Goal: Task Accomplishment & Management: Manage account settings

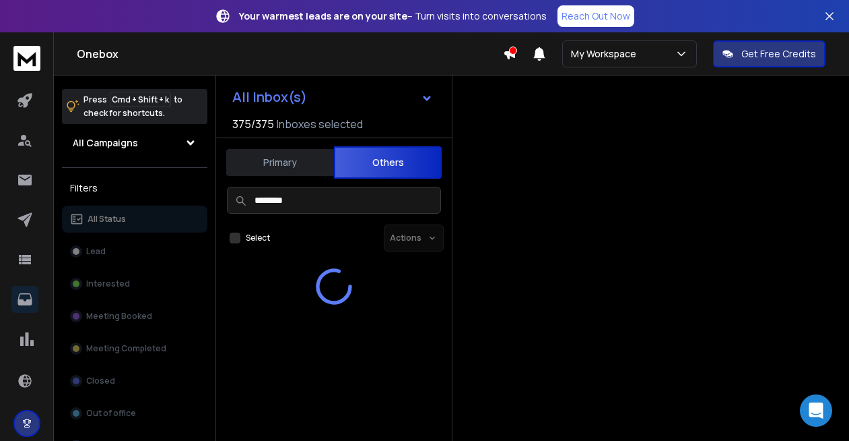
click at [377, 165] on button "Others" at bounding box center [388, 162] width 108 height 32
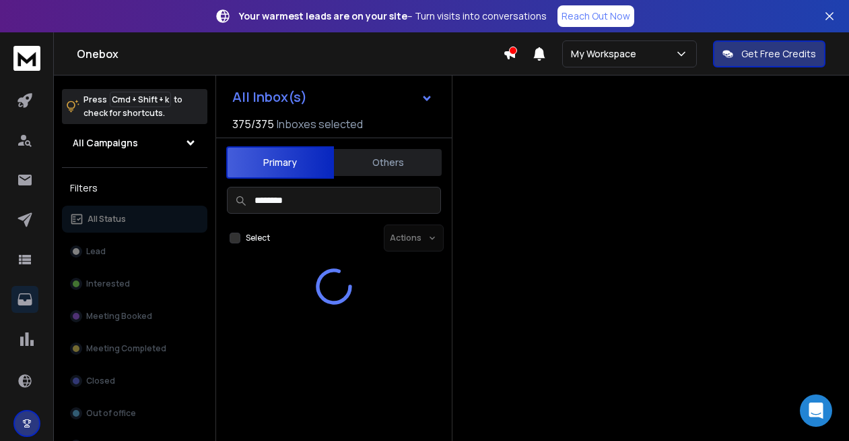
click at [267, 166] on button "Primary" at bounding box center [280, 162] width 108 height 32
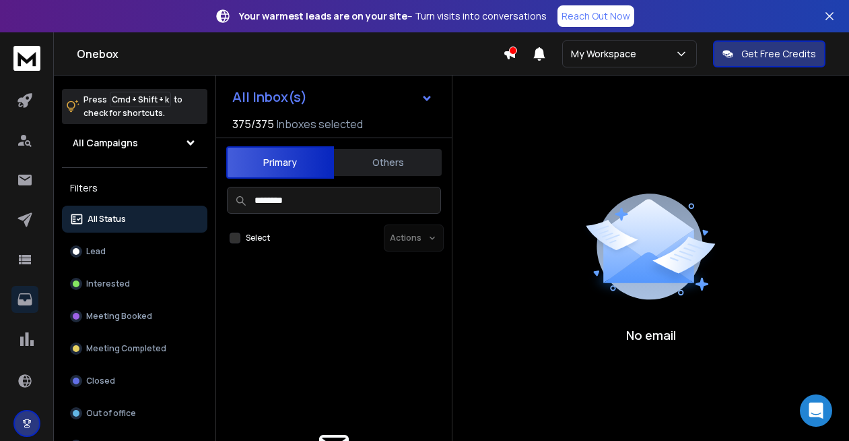
click at [380, 166] on button "Others" at bounding box center [388, 163] width 108 height 30
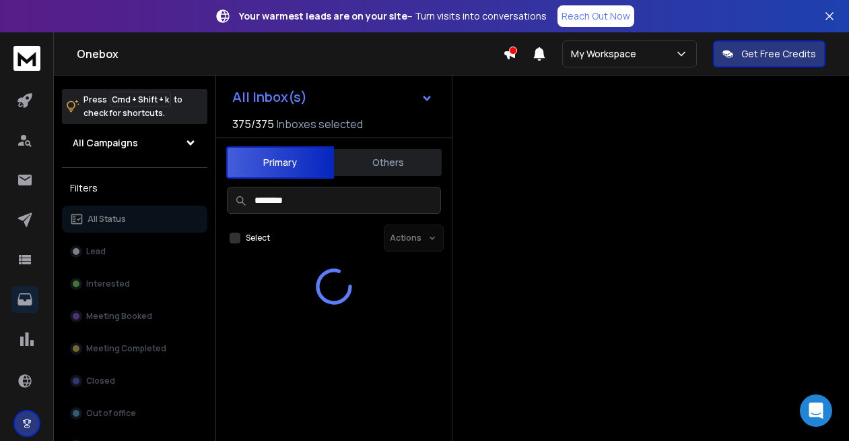
click at [282, 164] on button "Primary" at bounding box center [280, 162] width 108 height 32
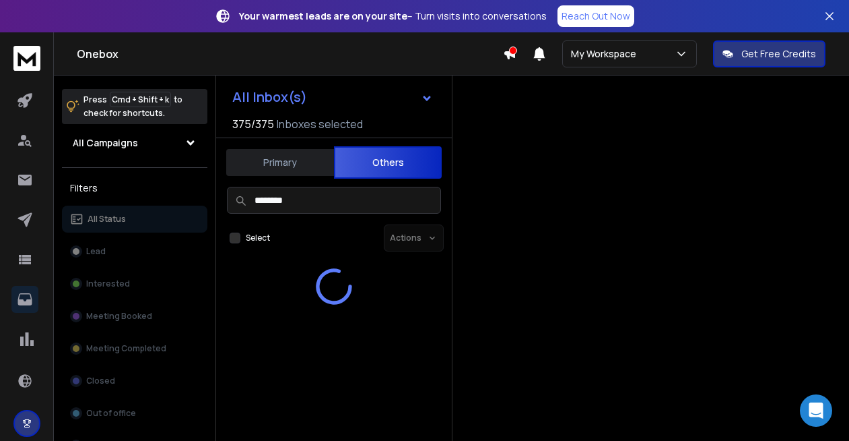
click at [390, 165] on button "Others" at bounding box center [388, 162] width 108 height 32
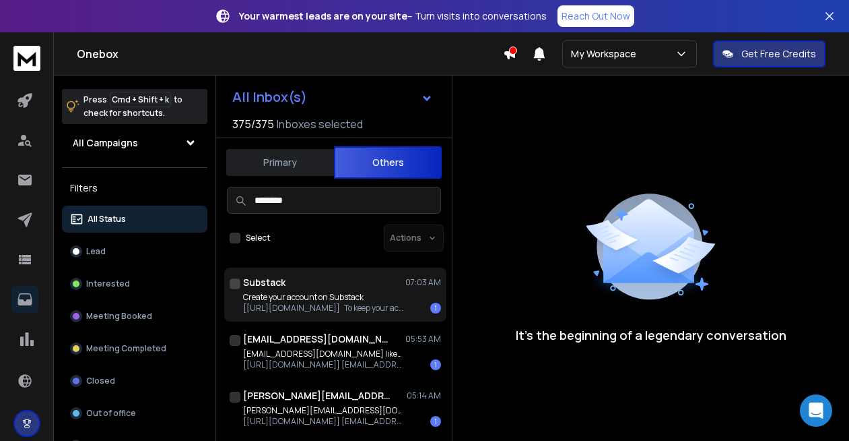
click at [324, 297] on p "Create your account on Substack" at bounding box center [324, 297] width 162 height 11
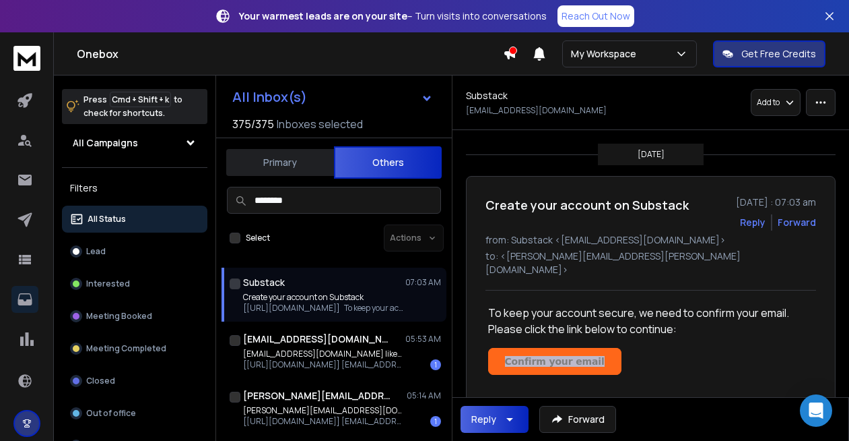
copy link "Confirm your email"
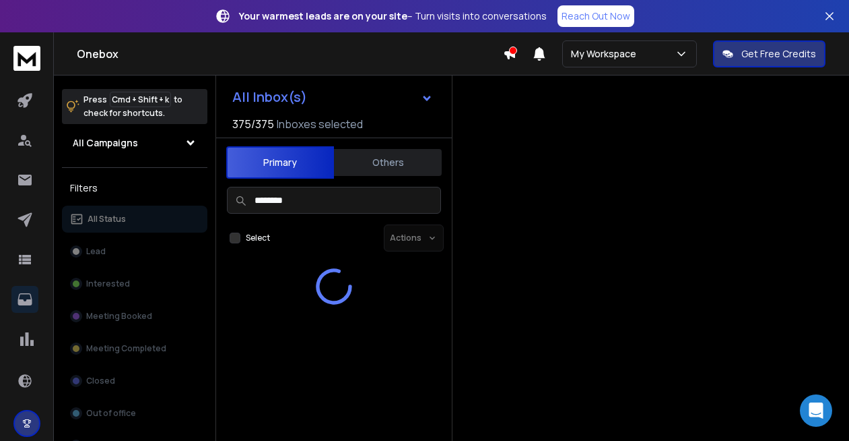
click at [273, 166] on button "Primary" at bounding box center [280, 162] width 108 height 32
click at [379, 169] on button "Others" at bounding box center [388, 163] width 108 height 30
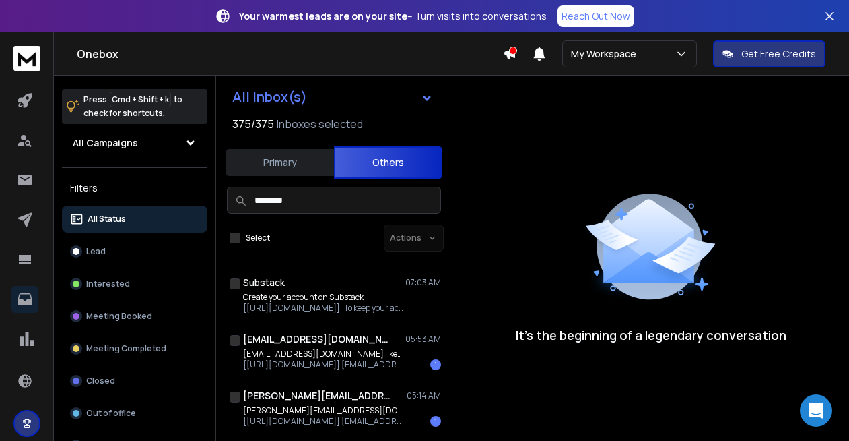
click at [298, 166] on button "Primary" at bounding box center [280, 163] width 108 height 30
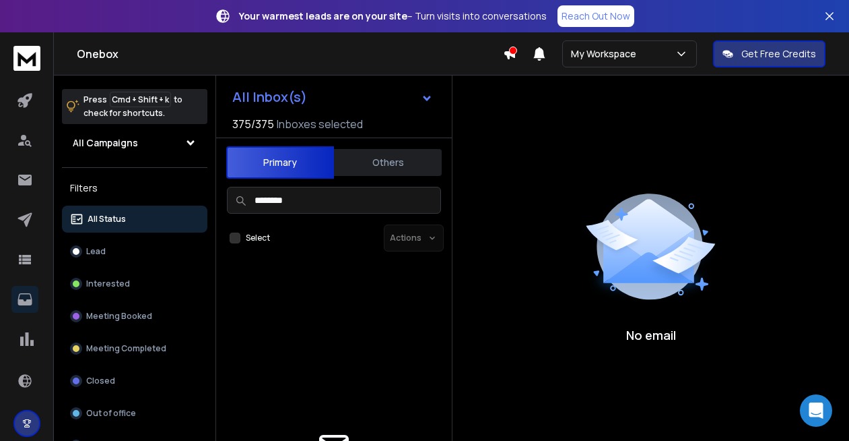
click at [391, 170] on button "Others" at bounding box center [388, 163] width 108 height 30
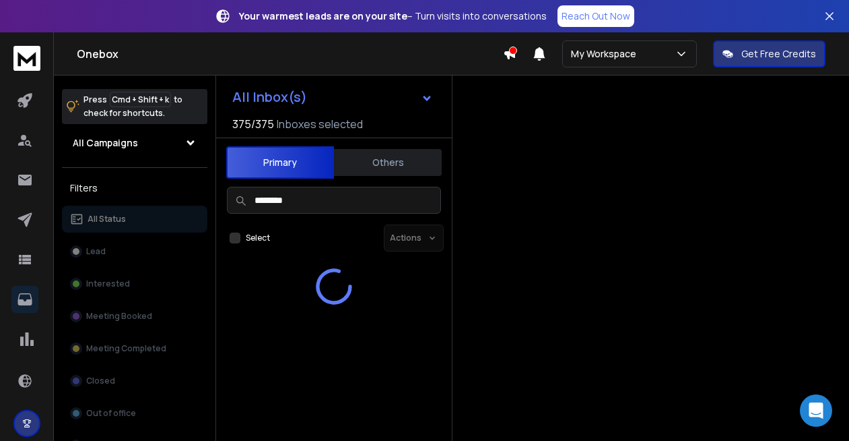
click at [297, 170] on button "Primary" at bounding box center [280, 162] width 108 height 32
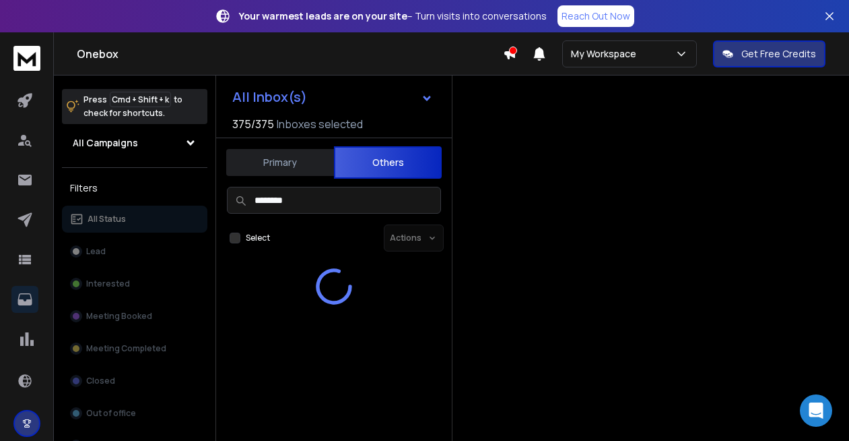
click at [397, 162] on button "Others" at bounding box center [388, 162] width 108 height 32
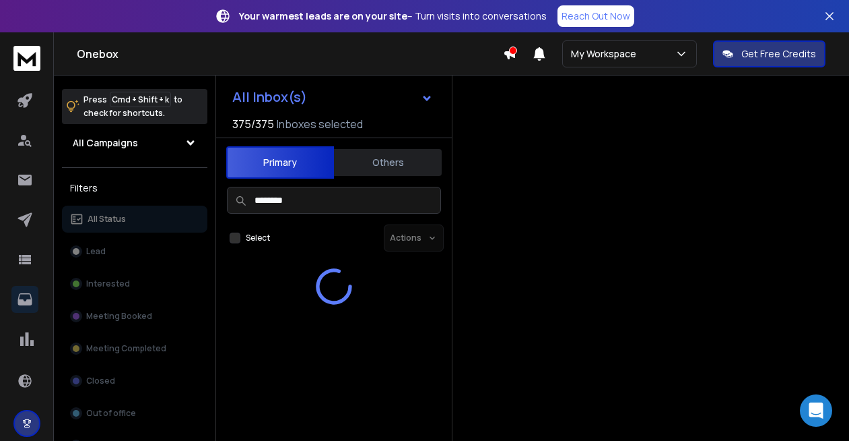
click at [297, 170] on button "Primary" at bounding box center [280, 162] width 108 height 32
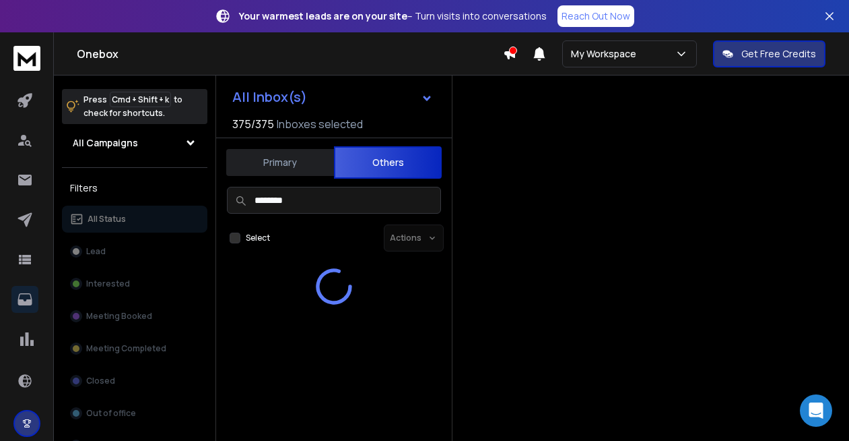
click at [383, 160] on button "Others" at bounding box center [388, 162] width 108 height 32
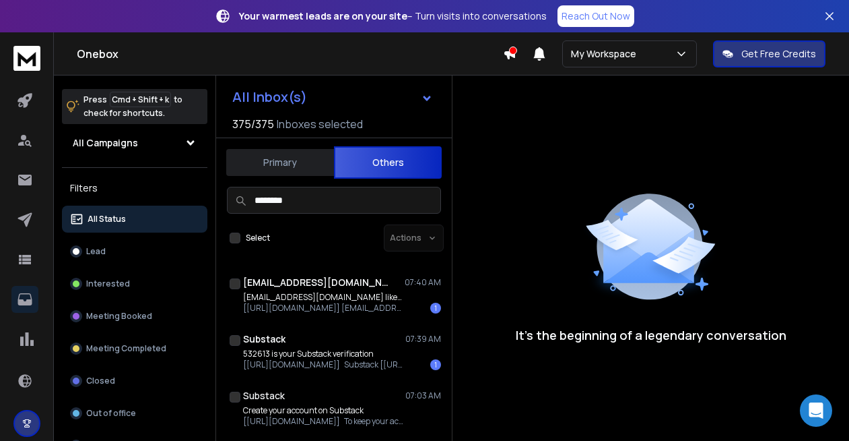
click at [313, 160] on button "Primary" at bounding box center [280, 163] width 108 height 30
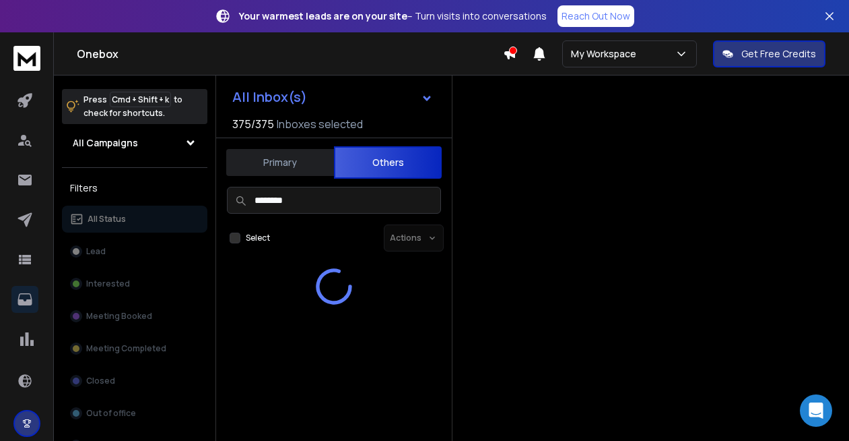
click at [396, 154] on button "Others" at bounding box center [388, 162] width 108 height 32
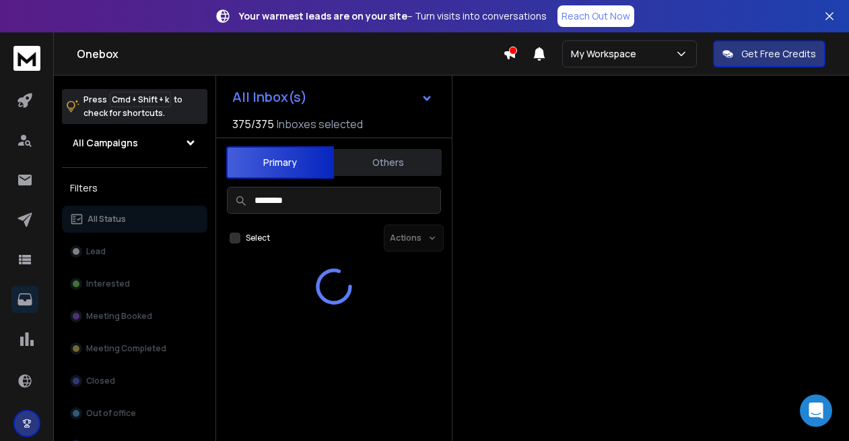
click at [278, 166] on button "Primary" at bounding box center [280, 162] width 108 height 32
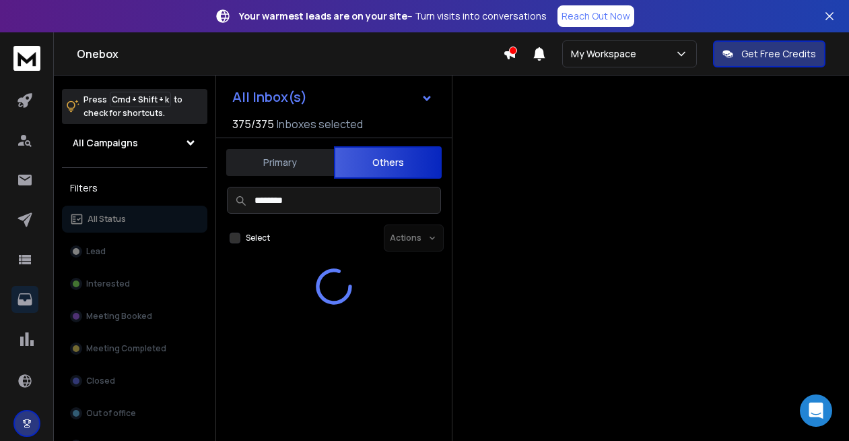
click at [370, 162] on button "Others" at bounding box center [388, 162] width 108 height 32
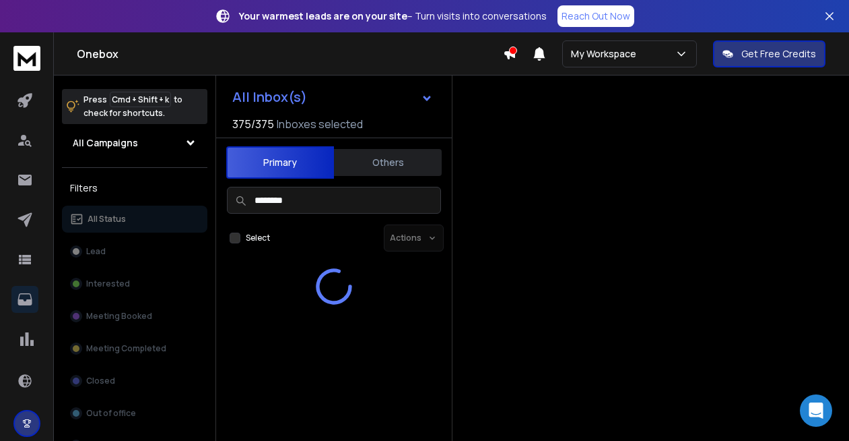
click at [262, 172] on button "Primary" at bounding box center [280, 162] width 108 height 32
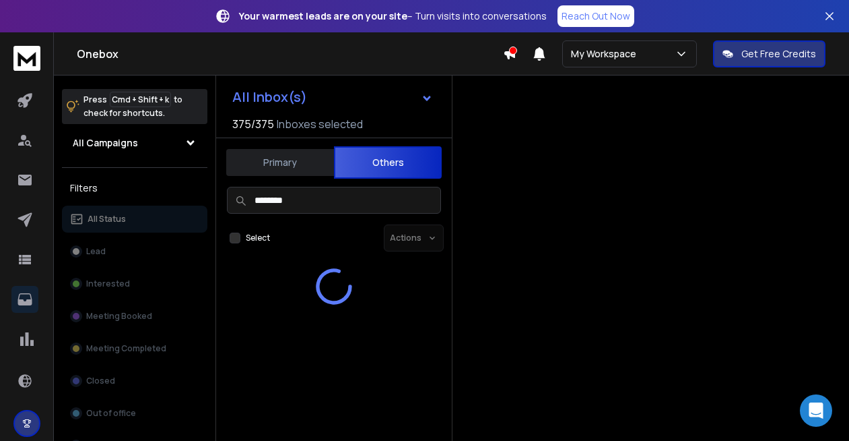
click at [383, 160] on button "Others" at bounding box center [388, 162] width 108 height 32
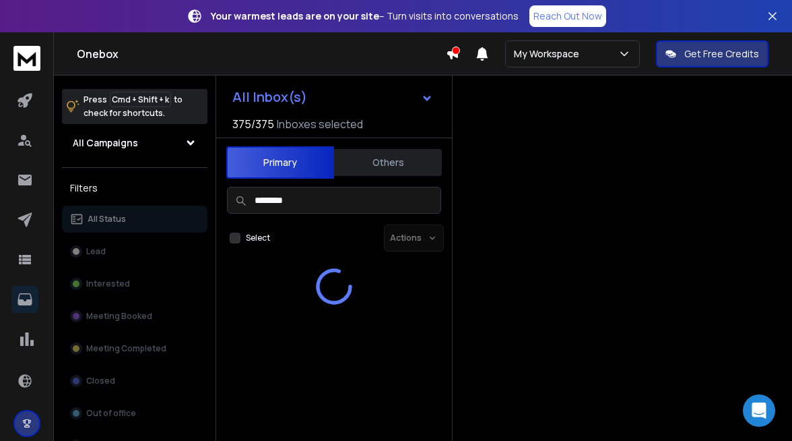
click at [290, 166] on button "Primary" at bounding box center [280, 162] width 108 height 32
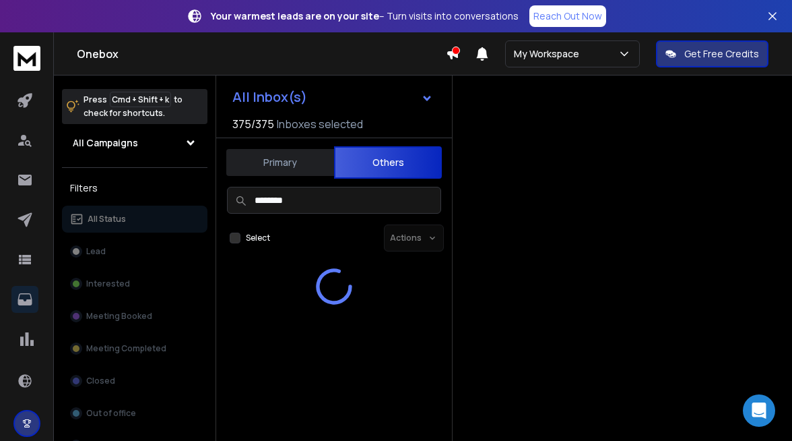
click at [390, 166] on button "Others" at bounding box center [388, 162] width 108 height 32
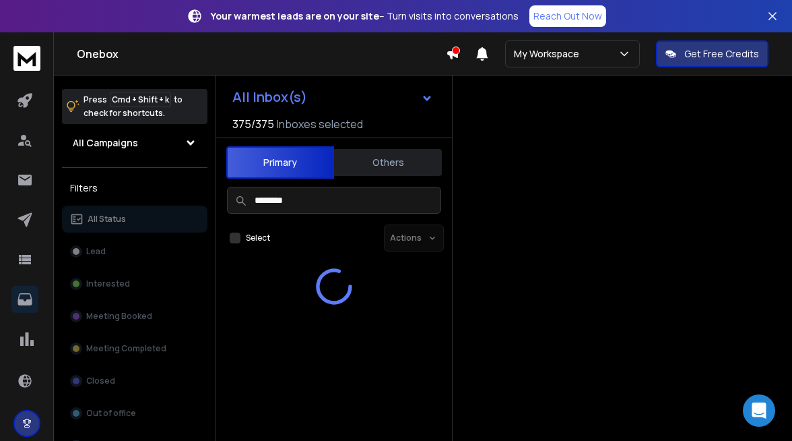
click at [282, 168] on button "Primary" at bounding box center [280, 162] width 108 height 32
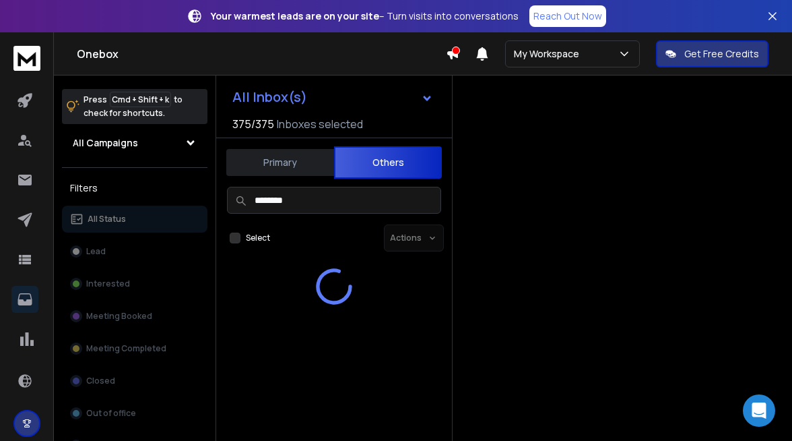
click at [405, 166] on button "Others" at bounding box center [388, 162] width 108 height 32
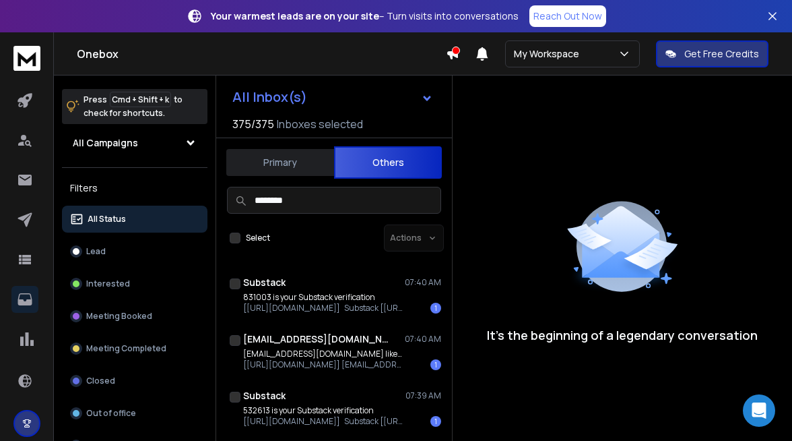
click at [304, 158] on button "Primary" at bounding box center [280, 163] width 108 height 30
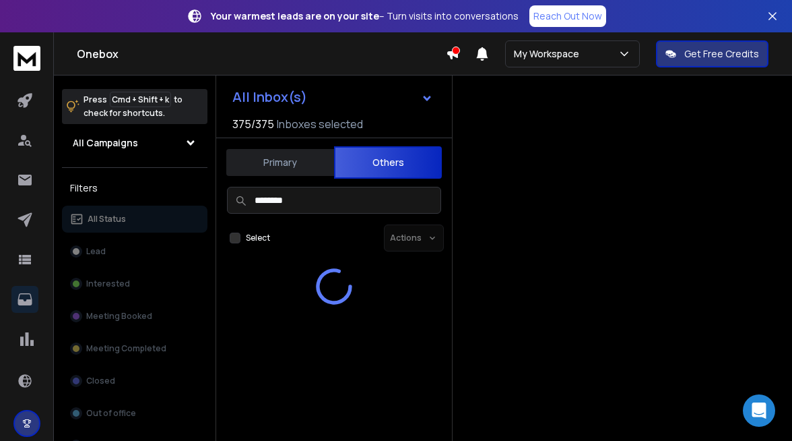
click at [401, 161] on button "Others" at bounding box center [388, 162] width 108 height 32
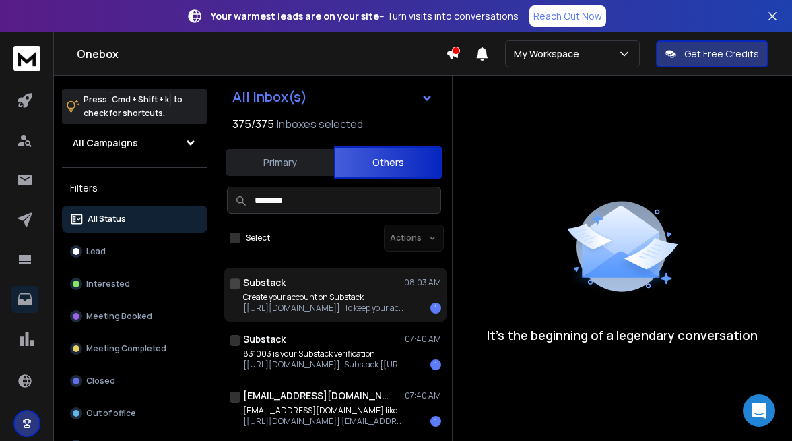
click at [334, 288] on div "Substack 08:03 AM" at bounding box center [342, 282] width 198 height 13
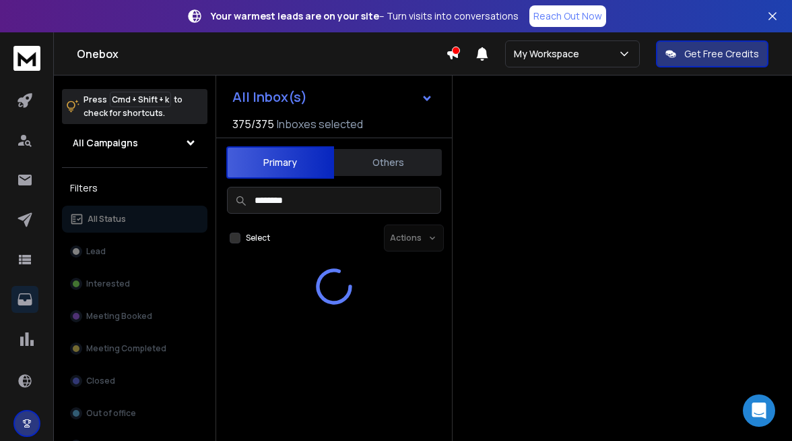
click at [297, 166] on button "Primary" at bounding box center [280, 162] width 108 height 32
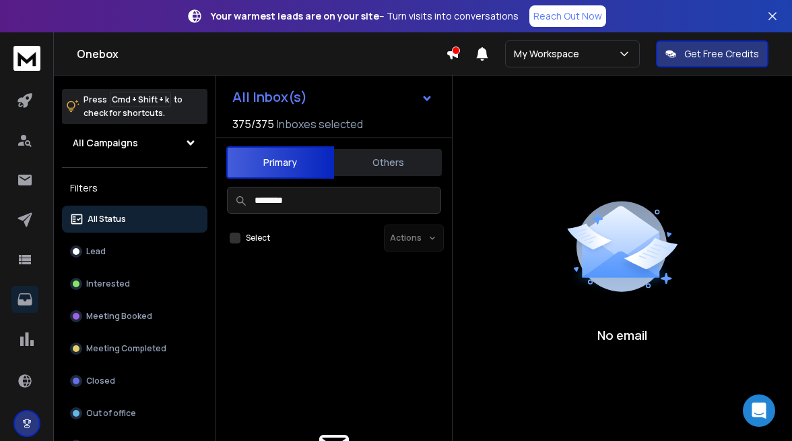
click at [418, 162] on button "Others" at bounding box center [388, 163] width 108 height 30
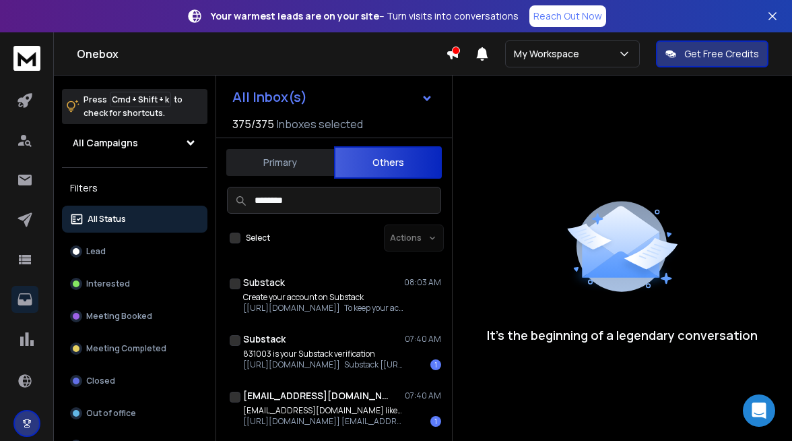
click at [288, 159] on button "Primary" at bounding box center [280, 163] width 108 height 30
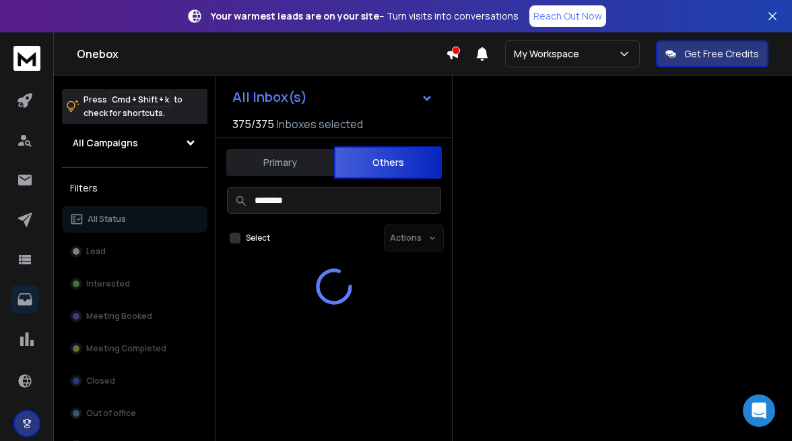
click at [388, 160] on button "Others" at bounding box center [388, 162] width 108 height 32
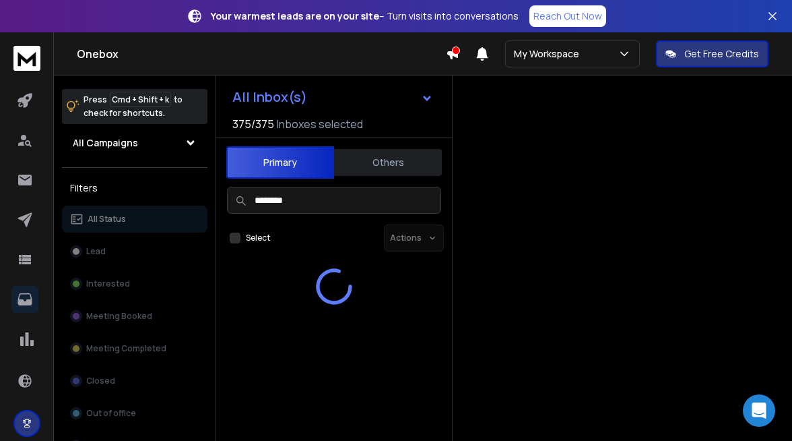
click at [293, 160] on button "Primary" at bounding box center [280, 162] width 108 height 32
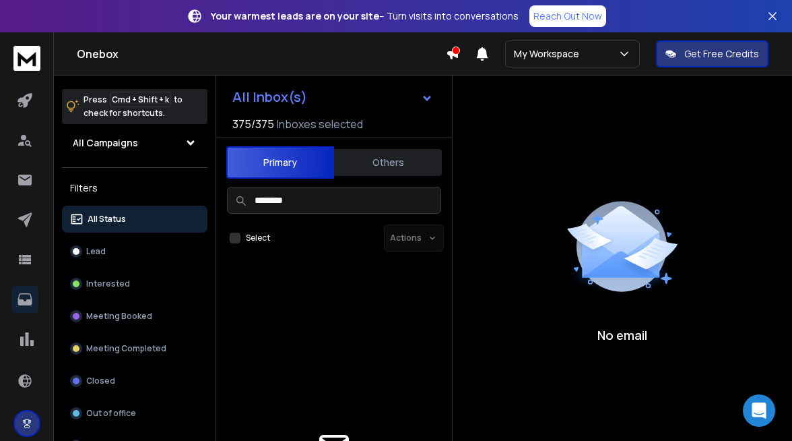
click at [365, 158] on button "Others" at bounding box center [388, 163] width 108 height 30
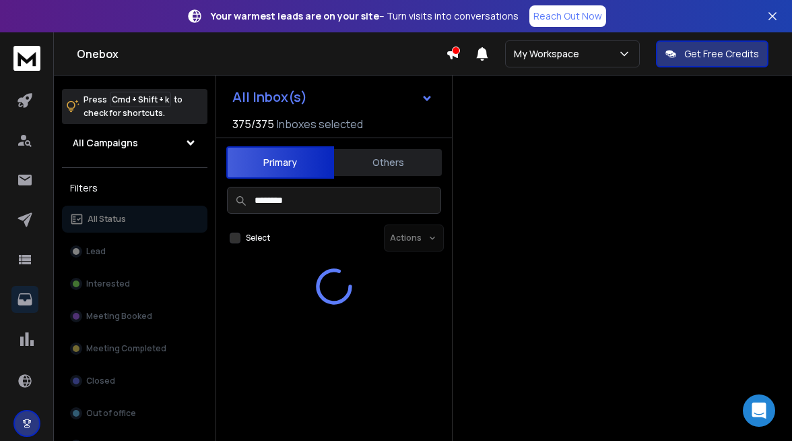
click at [285, 159] on button "Primary" at bounding box center [280, 162] width 108 height 32
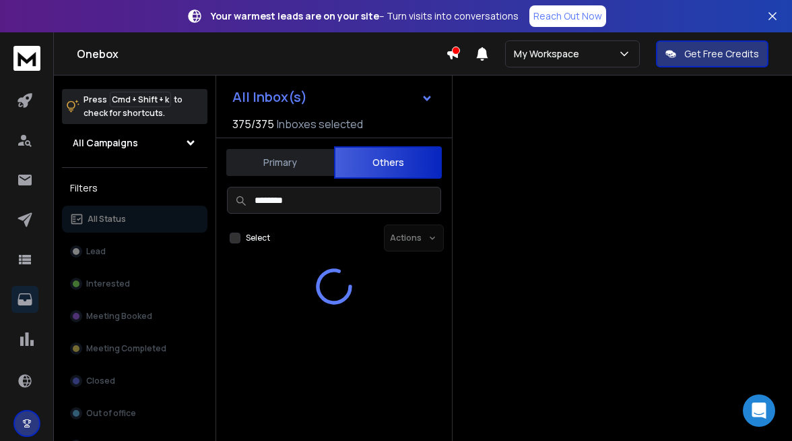
click at [387, 158] on button "Others" at bounding box center [388, 162] width 108 height 32
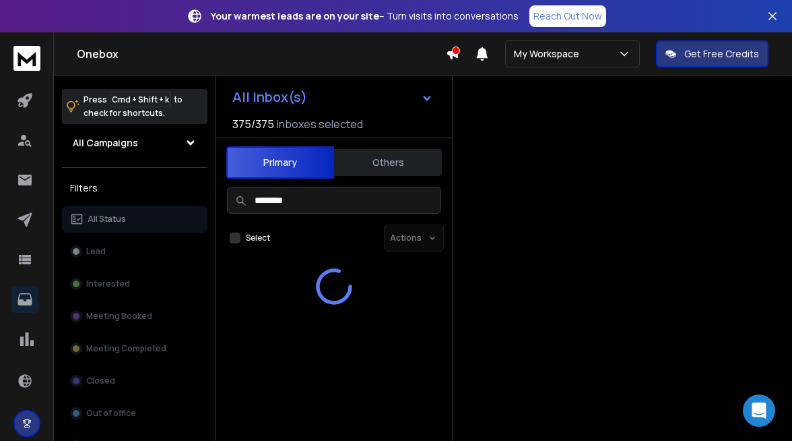
click at [304, 161] on button "Primary" at bounding box center [280, 162] width 108 height 32
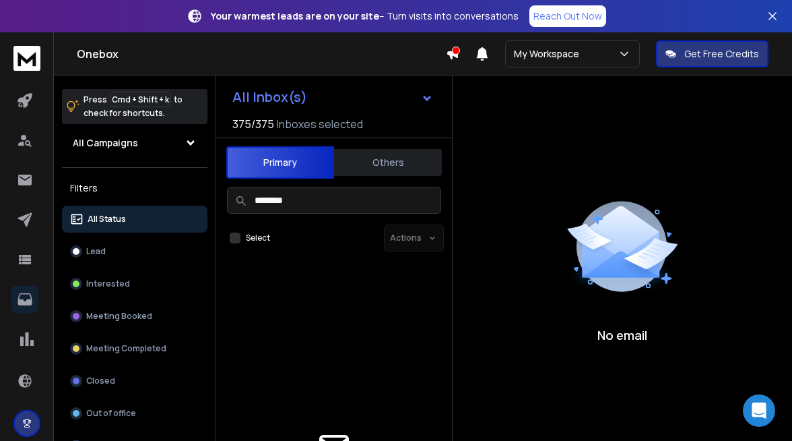
click at [378, 160] on button "Others" at bounding box center [388, 163] width 108 height 30
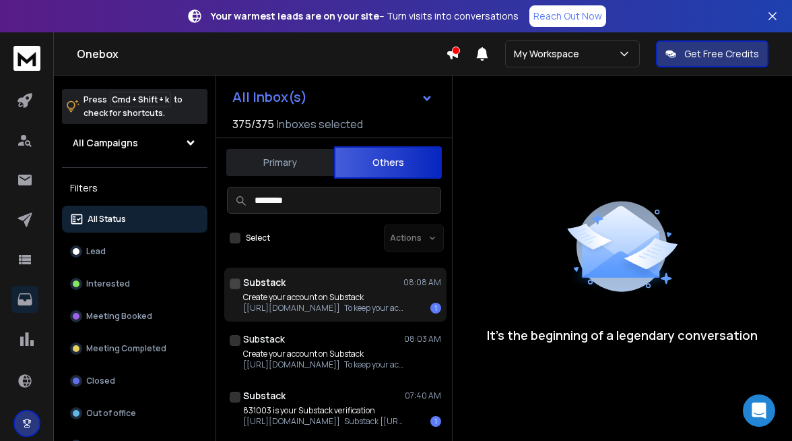
click at [350, 290] on div "Substack 08:08 AM Create your account on Substack [[URL][DOMAIN_NAME]] To keep …" at bounding box center [342, 295] width 198 height 38
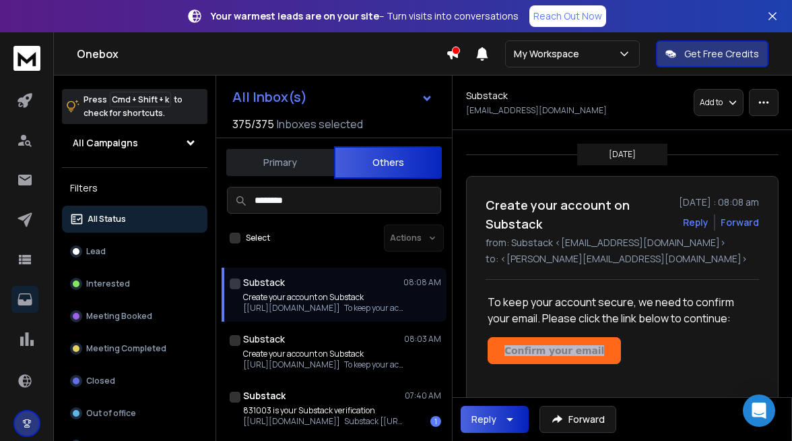
click at [281, 160] on button "Primary" at bounding box center [280, 163] width 108 height 30
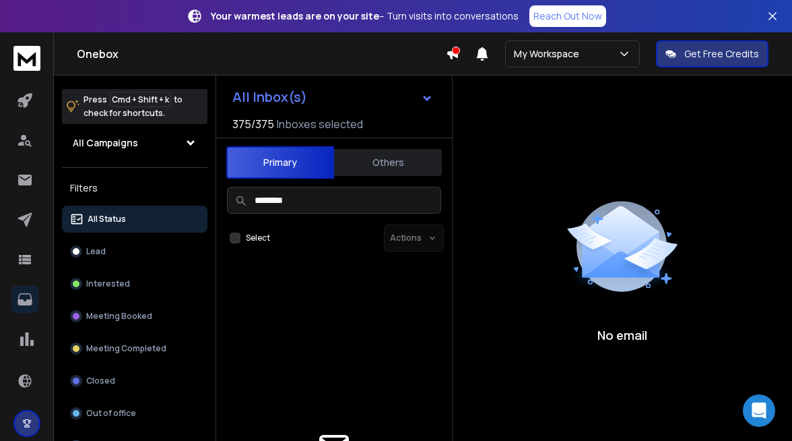
click at [372, 172] on button "Others" at bounding box center [388, 163] width 108 height 30
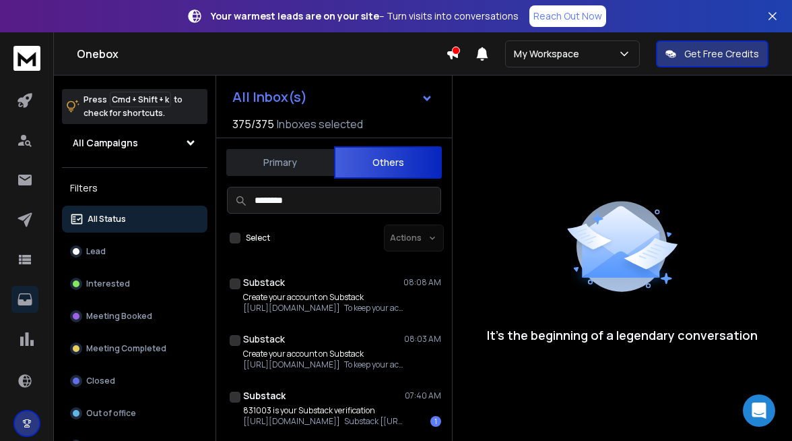
click at [303, 163] on button "Primary" at bounding box center [280, 163] width 108 height 30
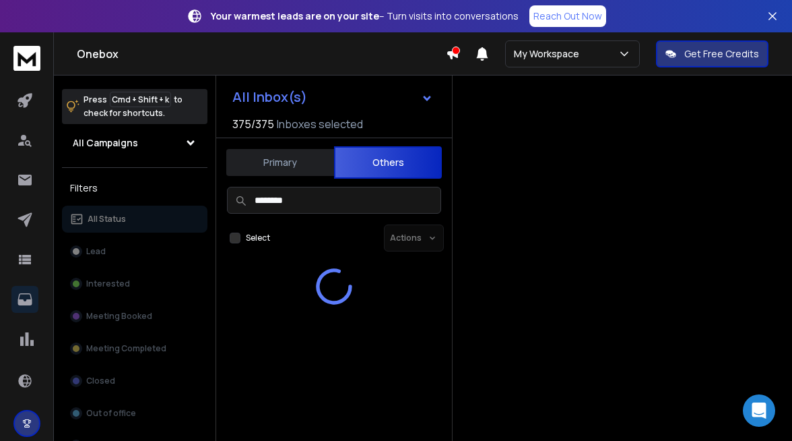
click at [366, 160] on button "Others" at bounding box center [388, 162] width 108 height 32
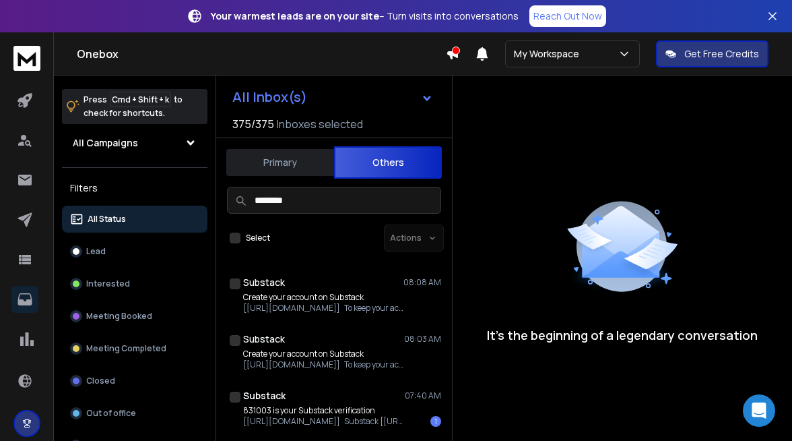
click at [293, 165] on button "Primary" at bounding box center [280, 163] width 108 height 30
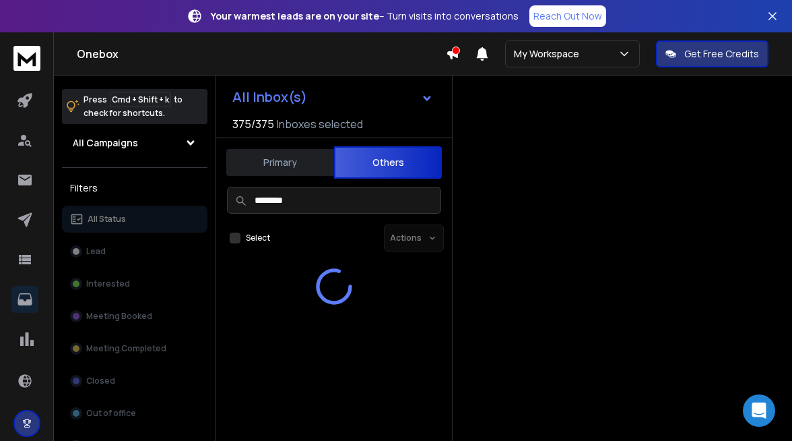
click at [386, 163] on button "Others" at bounding box center [388, 162] width 108 height 32
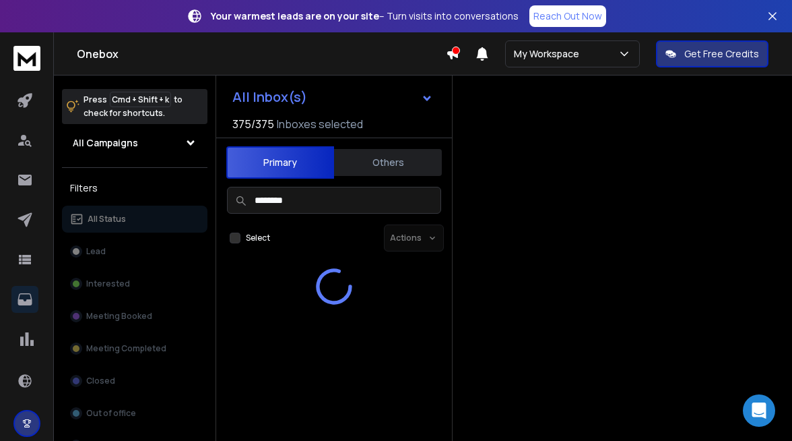
click at [294, 166] on button "Primary" at bounding box center [280, 162] width 108 height 32
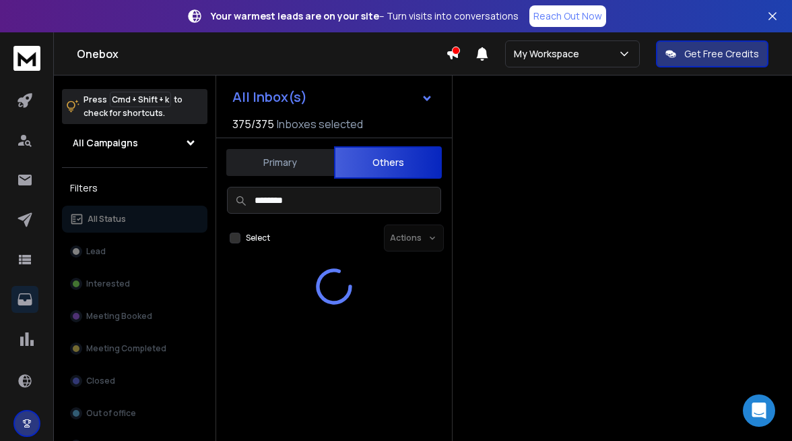
click at [385, 167] on button "Others" at bounding box center [388, 162] width 108 height 32
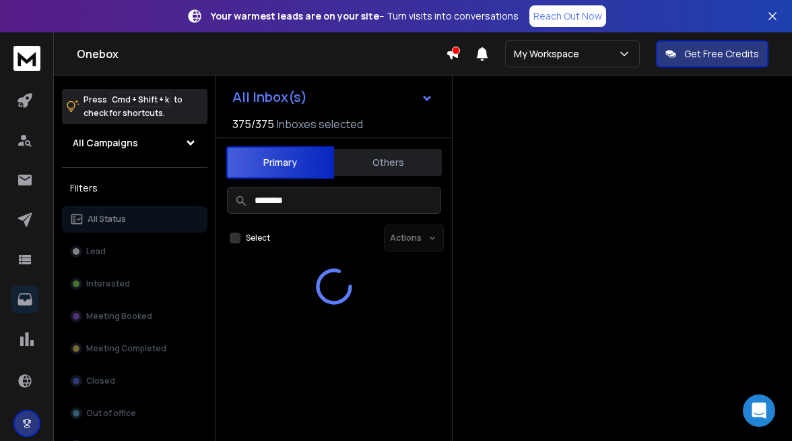
click at [292, 163] on button "Primary" at bounding box center [280, 162] width 108 height 32
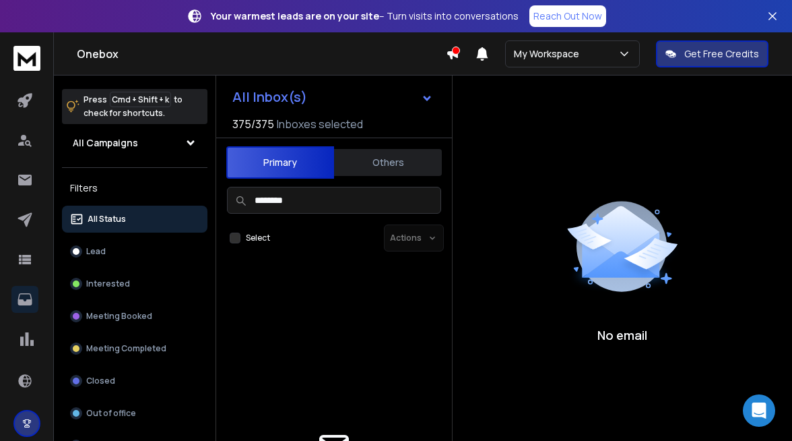
click at [377, 163] on button "Others" at bounding box center [388, 163] width 108 height 30
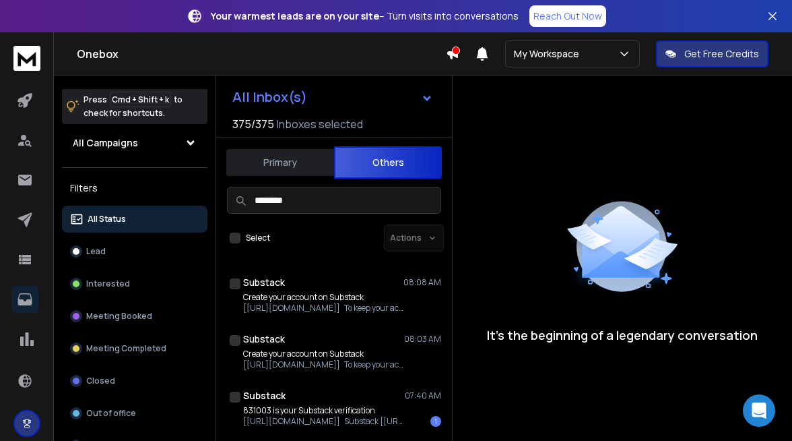
click at [304, 163] on button "Primary" at bounding box center [280, 163] width 108 height 30
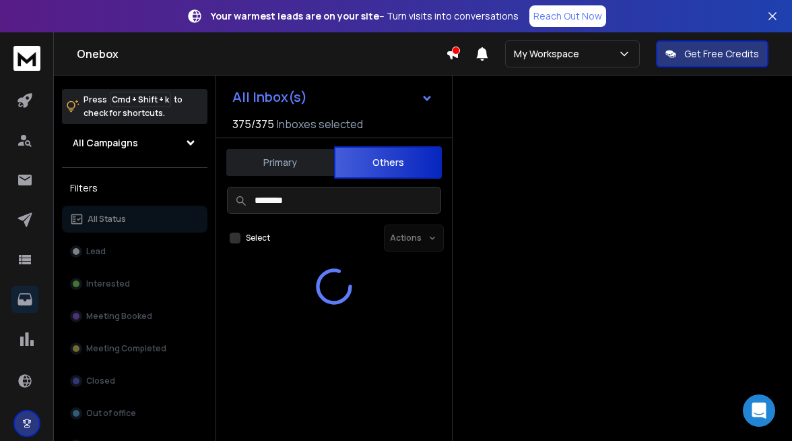
click at [390, 166] on button "Others" at bounding box center [388, 162] width 108 height 32
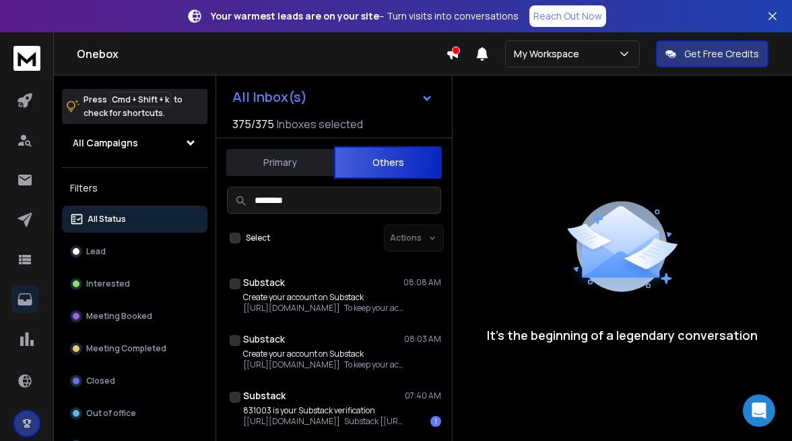
click at [275, 172] on button "Primary" at bounding box center [280, 163] width 108 height 30
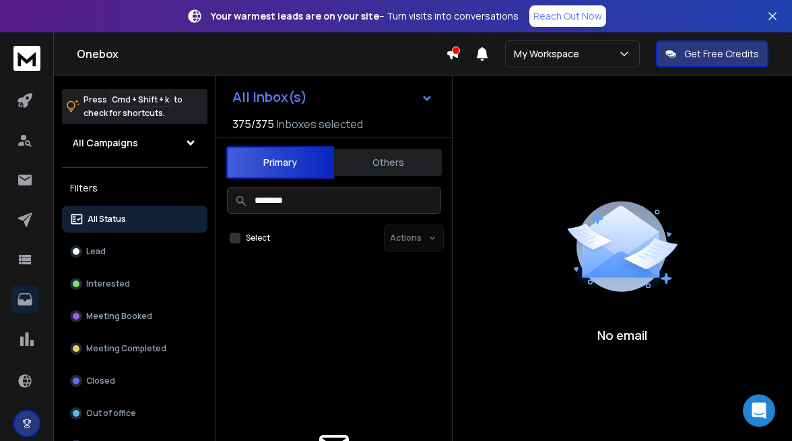
click at [389, 165] on button "Others" at bounding box center [388, 163] width 108 height 30
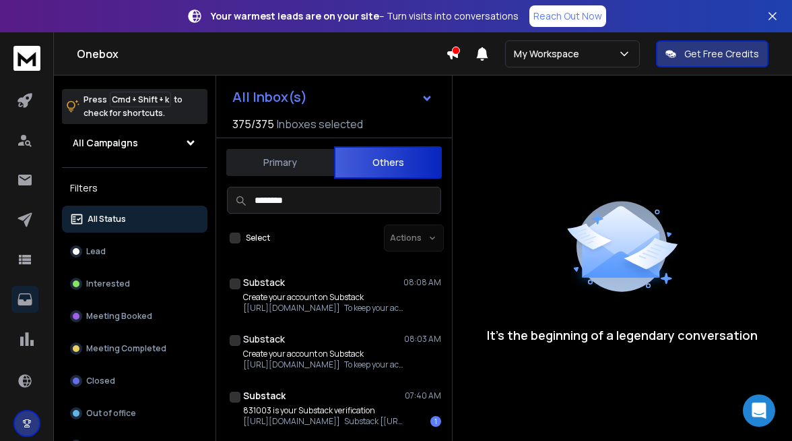
click at [312, 158] on button "Primary" at bounding box center [280, 163] width 108 height 30
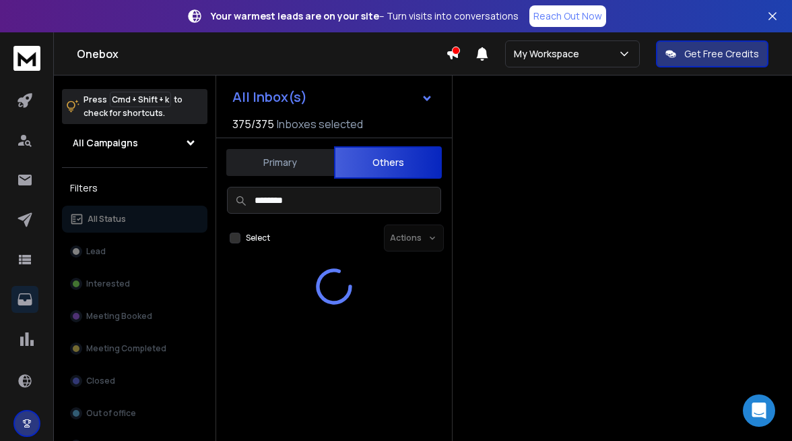
click at [387, 164] on button "Others" at bounding box center [388, 162] width 108 height 32
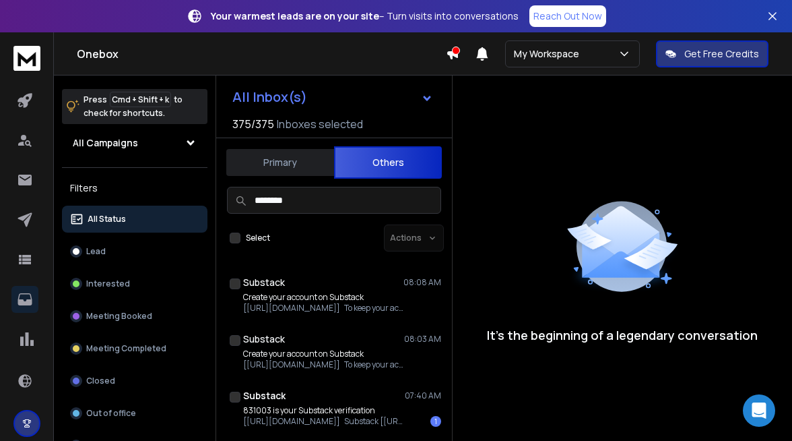
click at [296, 157] on button "Primary" at bounding box center [280, 163] width 108 height 30
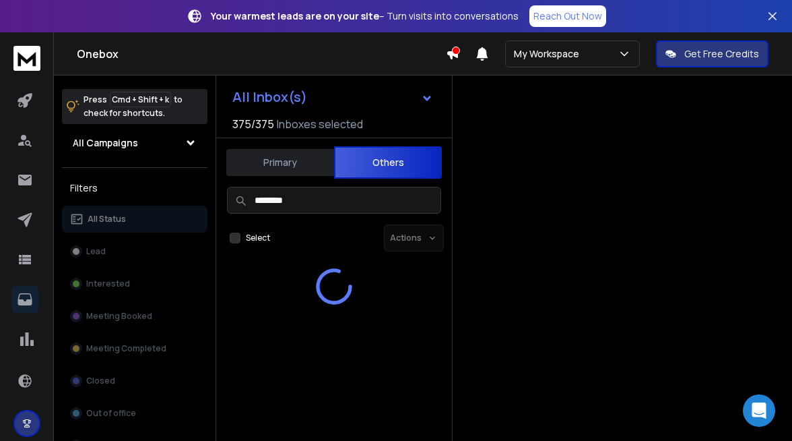
click at [365, 162] on button "Others" at bounding box center [388, 162] width 108 height 32
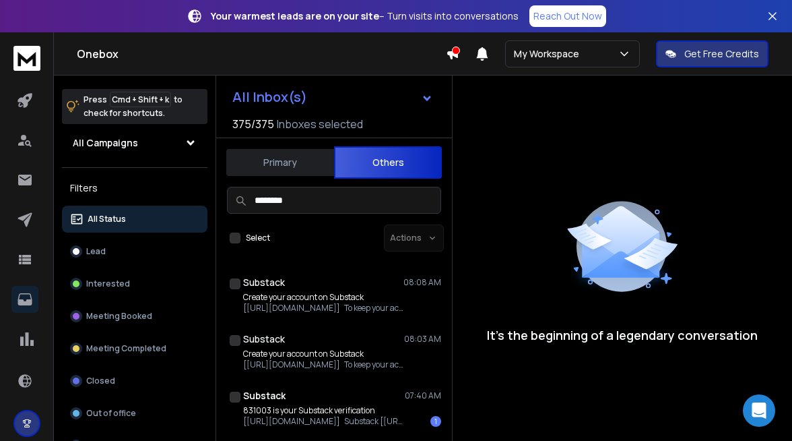
click at [297, 165] on button "Primary" at bounding box center [280, 163] width 108 height 30
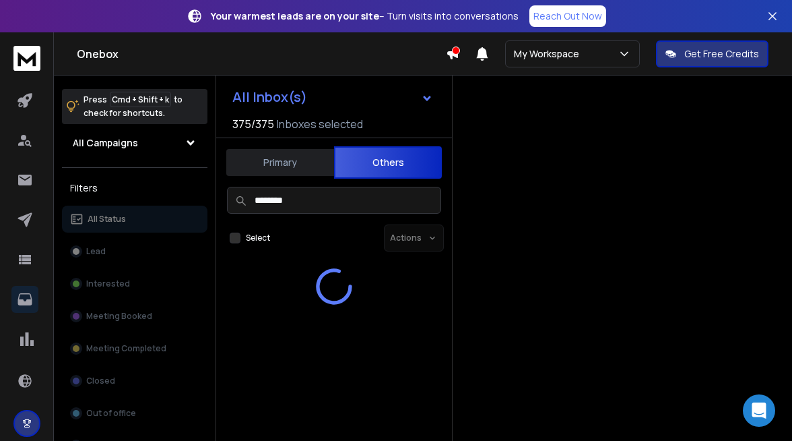
click at [360, 163] on button "Others" at bounding box center [388, 162] width 108 height 32
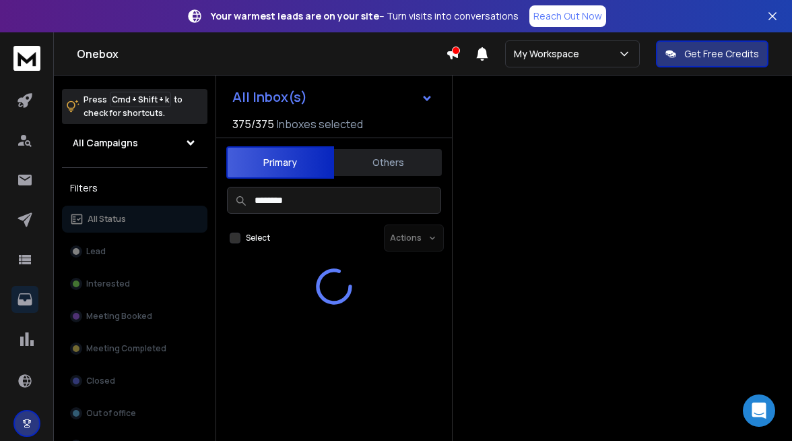
click at [285, 164] on button "Primary" at bounding box center [280, 162] width 108 height 32
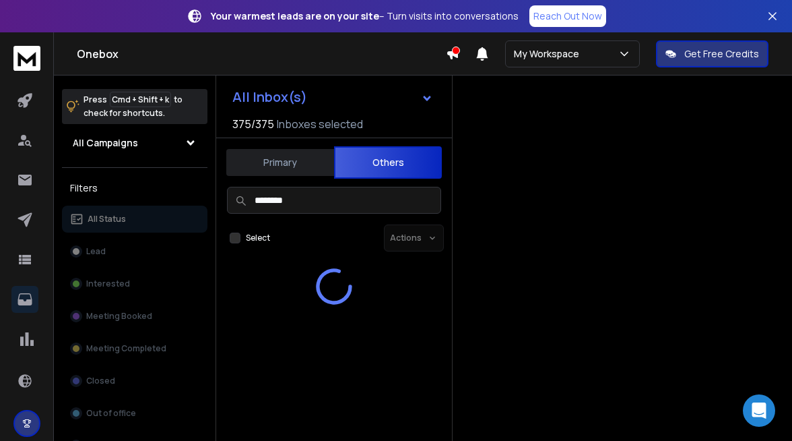
click at [391, 160] on button "Others" at bounding box center [388, 162] width 108 height 32
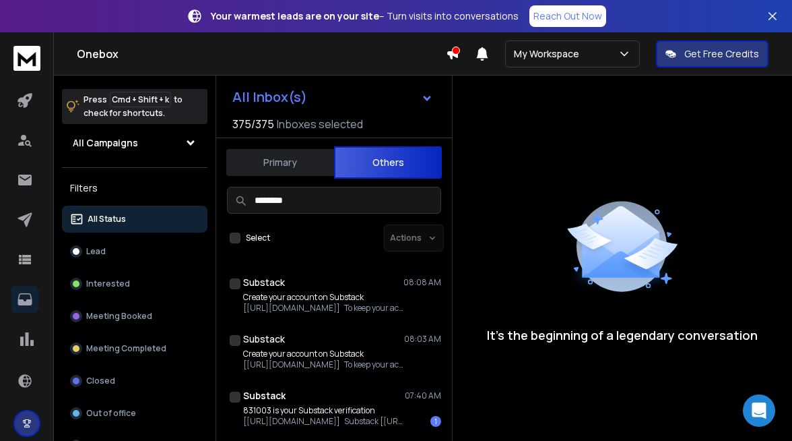
click at [304, 164] on button "Primary" at bounding box center [280, 163] width 108 height 30
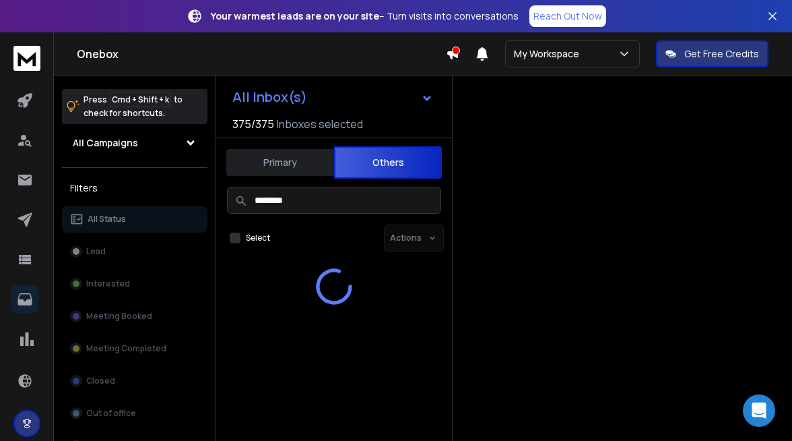
click at [391, 160] on button "Others" at bounding box center [388, 162] width 108 height 32
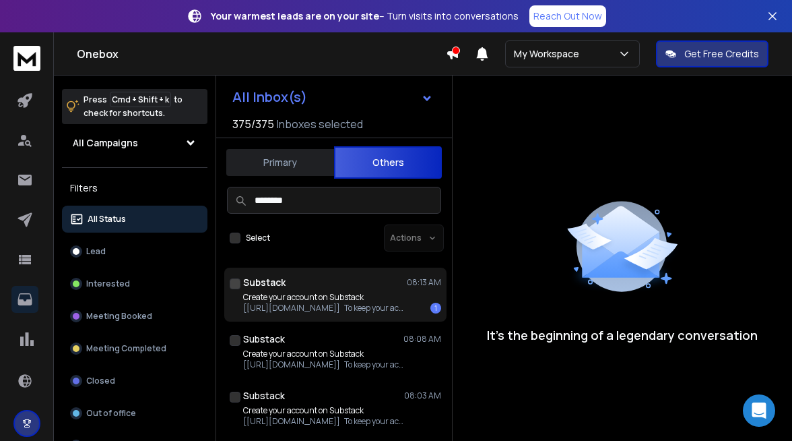
click at [334, 304] on p "[[URL][DOMAIN_NAME]] To keep your account secure," at bounding box center [324, 307] width 162 height 11
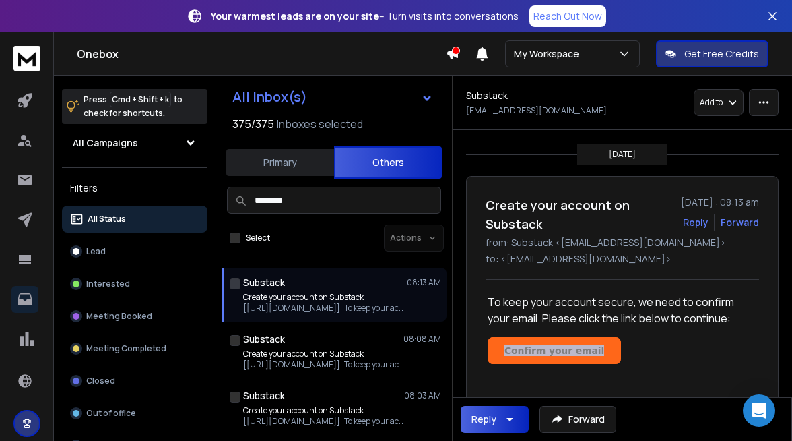
click at [296, 160] on button "Primary" at bounding box center [280, 163] width 108 height 30
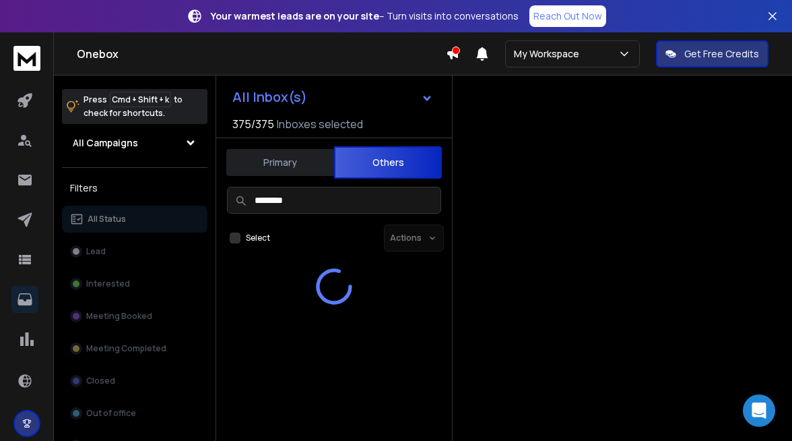
click at [381, 170] on button "Others" at bounding box center [388, 162] width 108 height 32
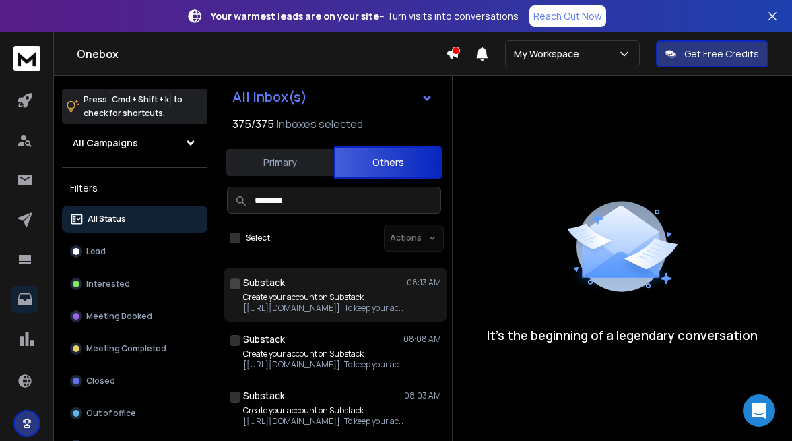
click at [364, 302] on p "[[URL][DOMAIN_NAME]] To keep your account secure," at bounding box center [324, 307] width 162 height 11
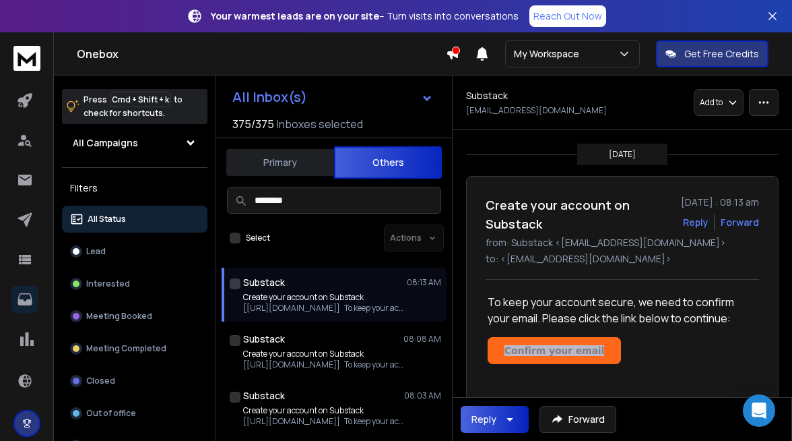
click at [533, 351] on link "Confirm your email" at bounding box center [554, 350] width 133 height 27
copy link "Confirm your email"
click at [276, 172] on button "Primary" at bounding box center [280, 163] width 108 height 30
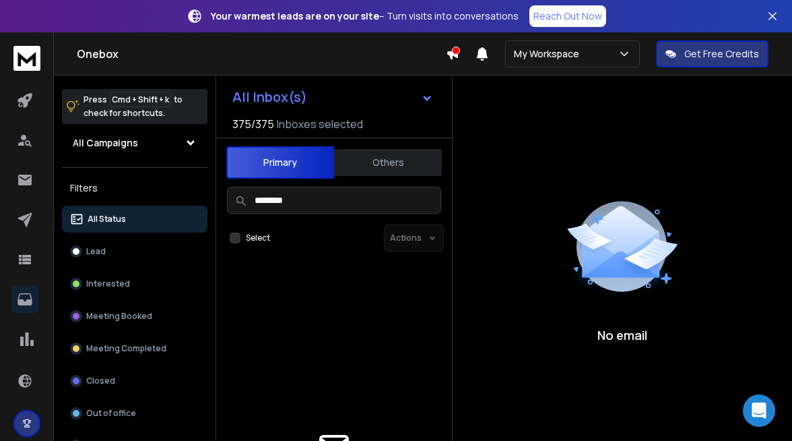
click at [365, 162] on button "Others" at bounding box center [388, 163] width 108 height 30
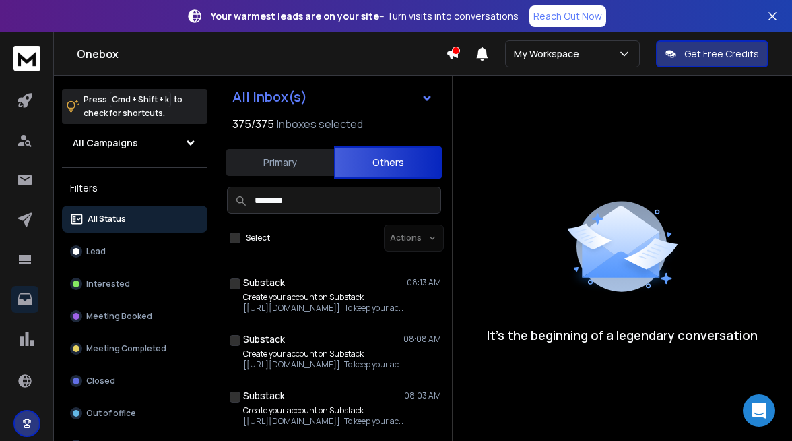
click at [296, 163] on button "Primary" at bounding box center [280, 163] width 108 height 30
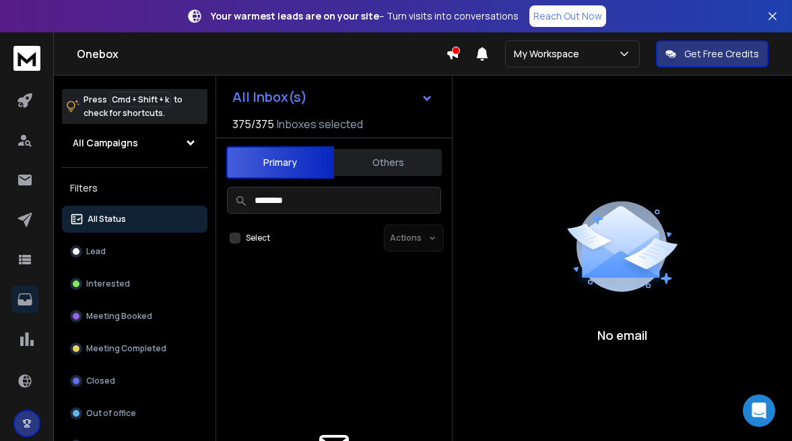
click at [370, 168] on button "Others" at bounding box center [388, 163] width 108 height 30
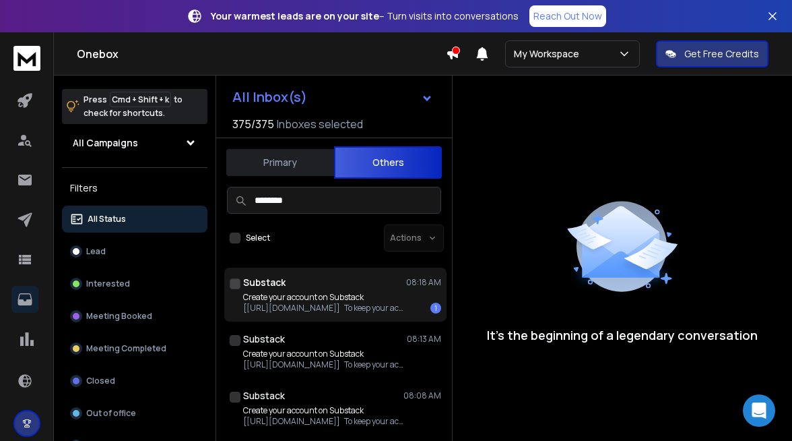
click at [331, 288] on div "Substack 08:18 AM" at bounding box center [342, 282] width 198 height 13
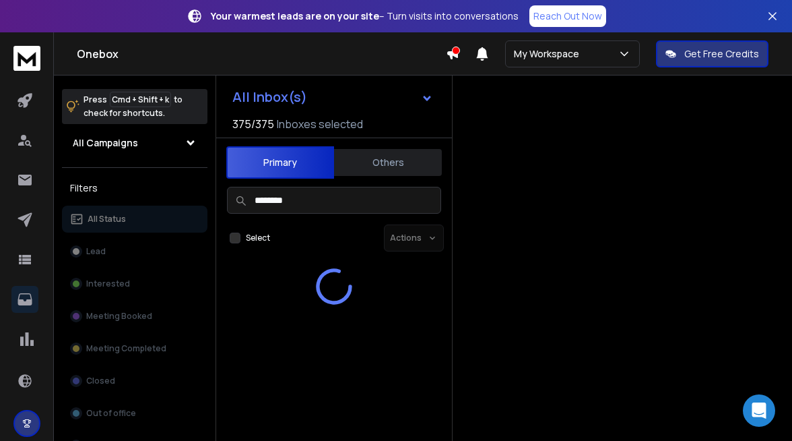
click at [313, 169] on button "Primary" at bounding box center [280, 162] width 108 height 32
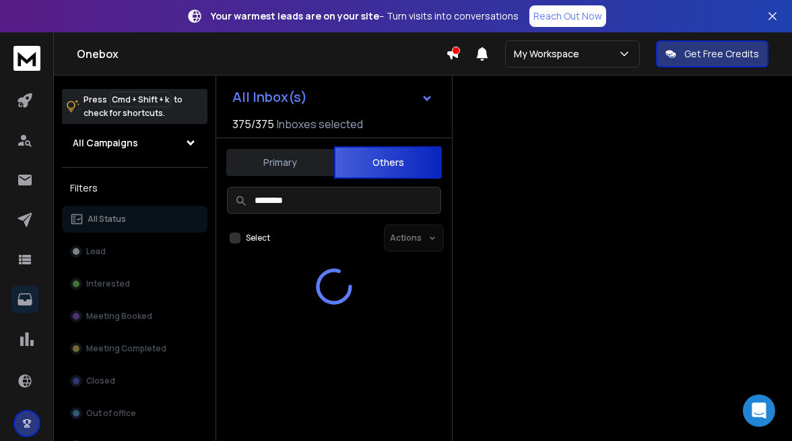
click at [357, 168] on button "Others" at bounding box center [388, 162] width 108 height 32
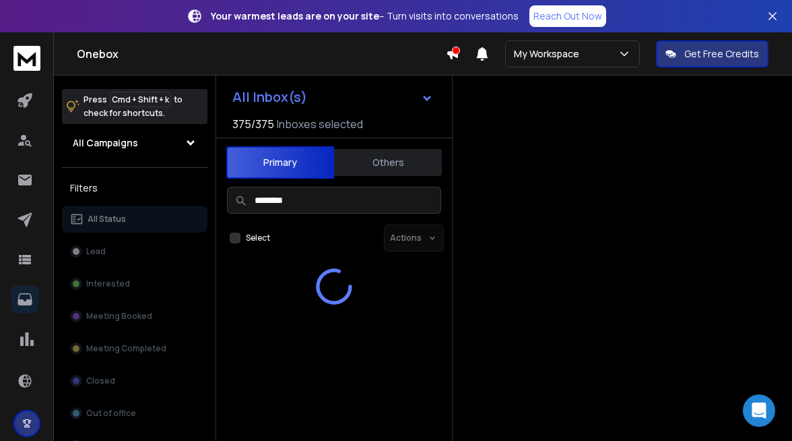
click at [284, 161] on button "Primary" at bounding box center [280, 162] width 108 height 32
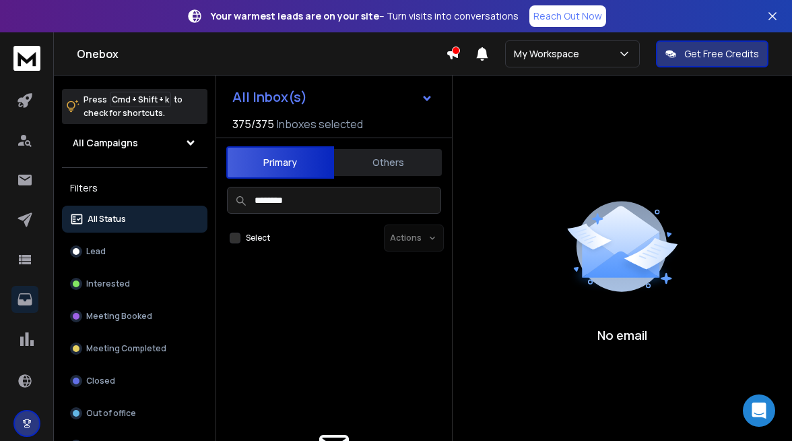
click at [375, 168] on button "Others" at bounding box center [388, 163] width 108 height 30
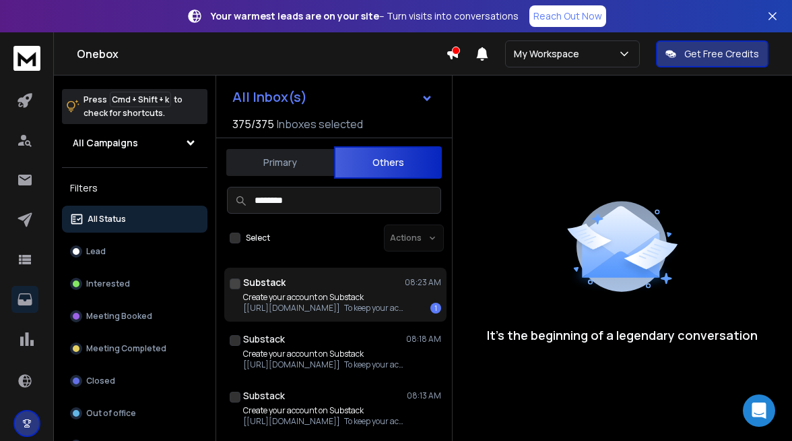
click at [370, 305] on p "[[URL][DOMAIN_NAME]] To keep your account secure," at bounding box center [324, 307] width 162 height 11
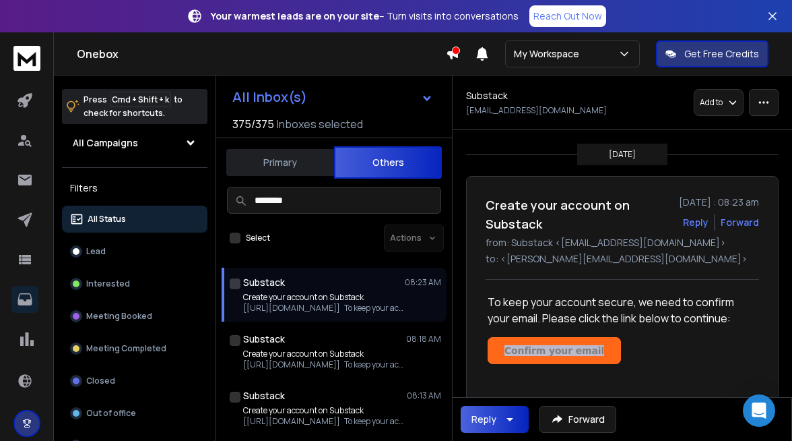
click at [296, 162] on button "Primary" at bounding box center [280, 163] width 108 height 30
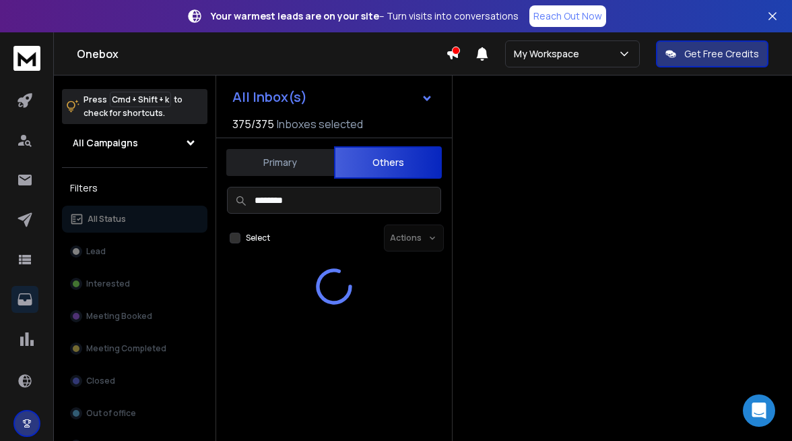
click at [353, 166] on button "Others" at bounding box center [388, 162] width 108 height 32
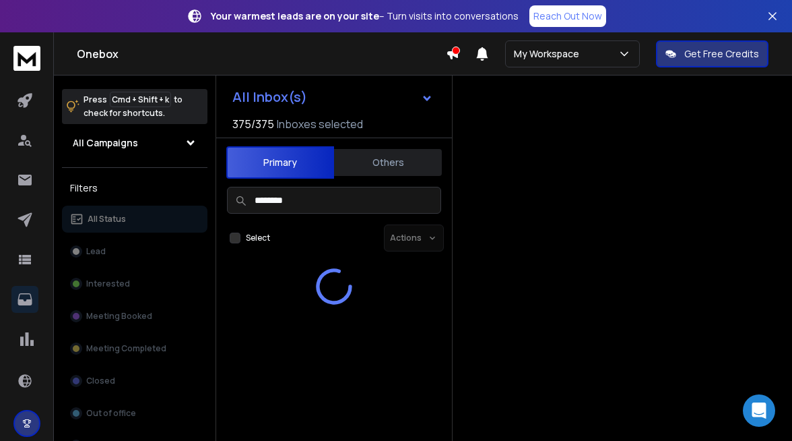
click at [296, 172] on button "Primary" at bounding box center [280, 162] width 108 height 32
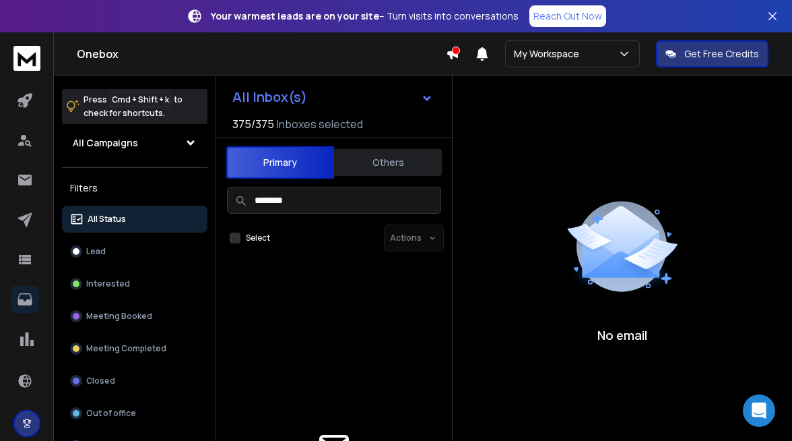
click at [366, 167] on button "Others" at bounding box center [388, 163] width 108 height 30
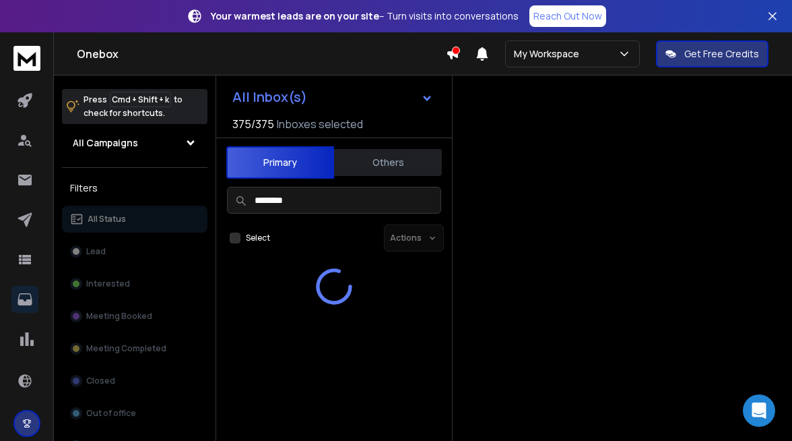
click at [271, 162] on button "Primary" at bounding box center [280, 162] width 108 height 32
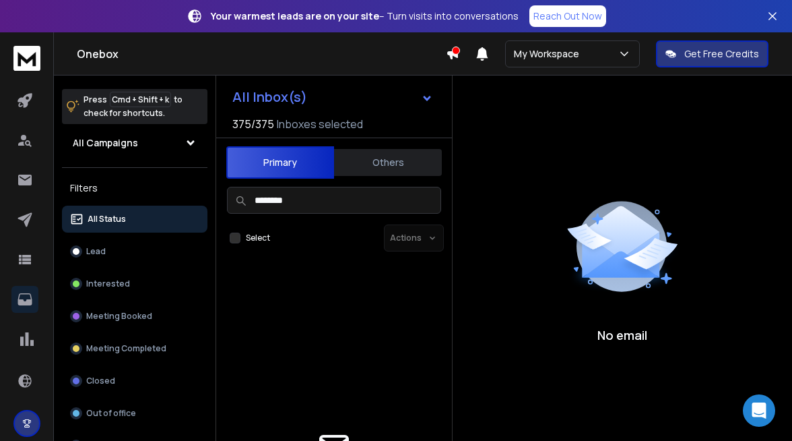
click at [385, 158] on button "Others" at bounding box center [388, 163] width 108 height 30
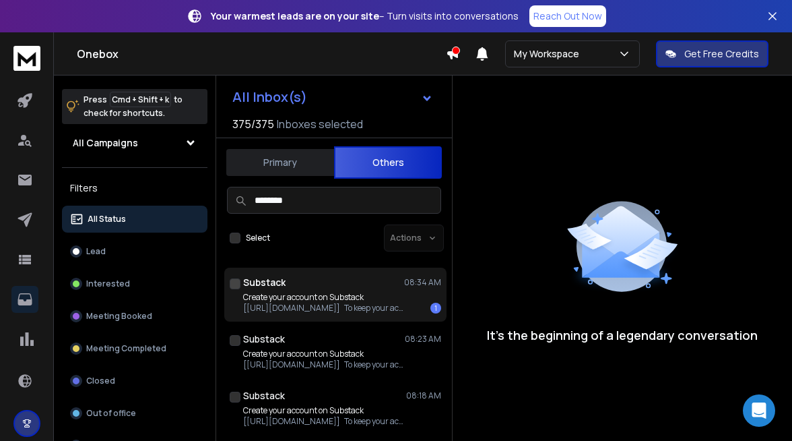
click at [304, 306] on p "[[URL][DOMAIN_NAME]] To keep your account secure," at bounding box center [324, 307] width 162 height 11
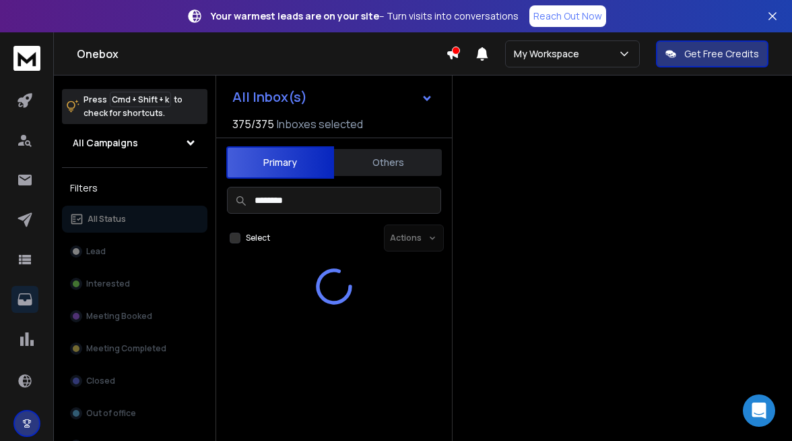
click at [301, 162] on button "Primary" at bounding box center [280, 162] width 108 height 32
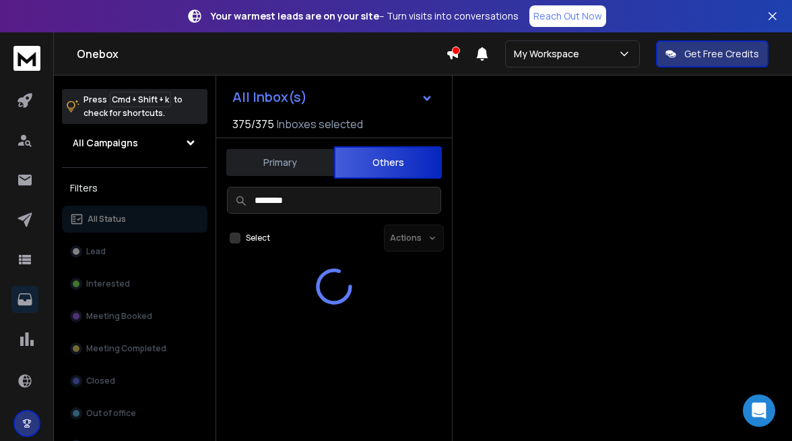
click at [369, 161] on button "Others" at bounding box center [388, 162] width 108 height 32
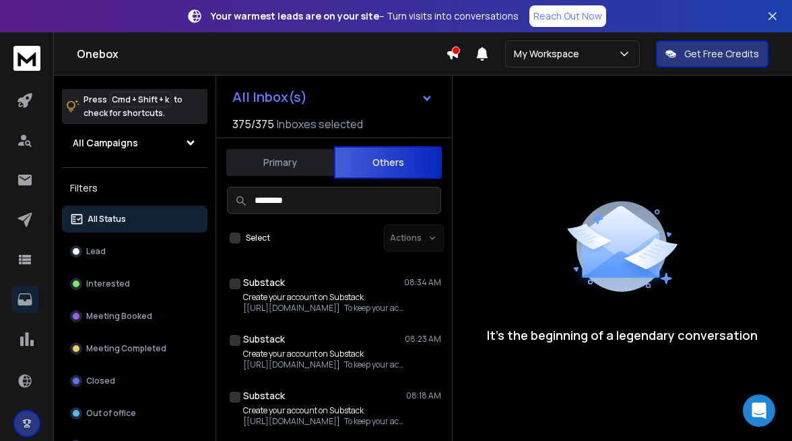
click at [282, 157] on button "Primary" at bounding box center [280, 163] width 108 height 30
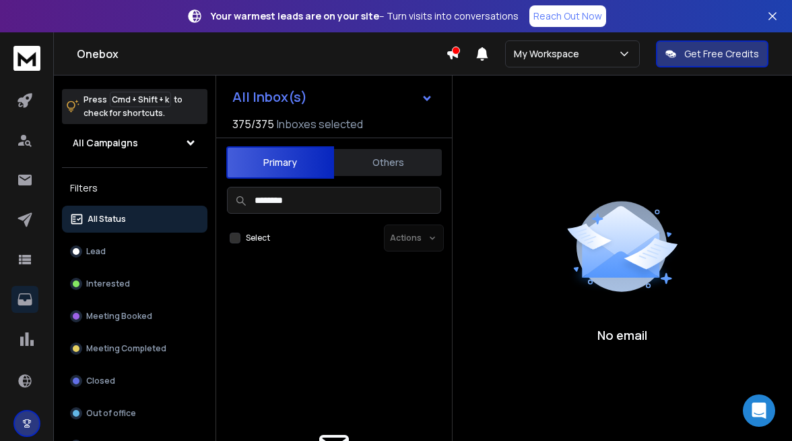
click at [370, 161] on button "Others" at bounding box center [388, 163] width 108 height 30
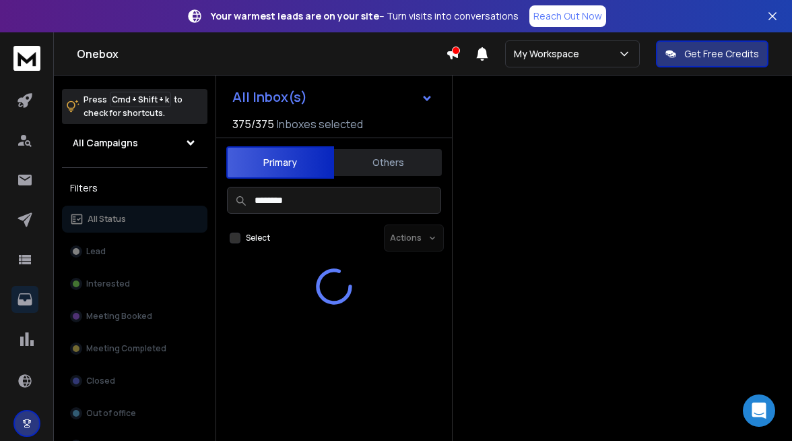
click at [271, 176] on button "Primary" at bounding box center [280, 162] width 108 height 32
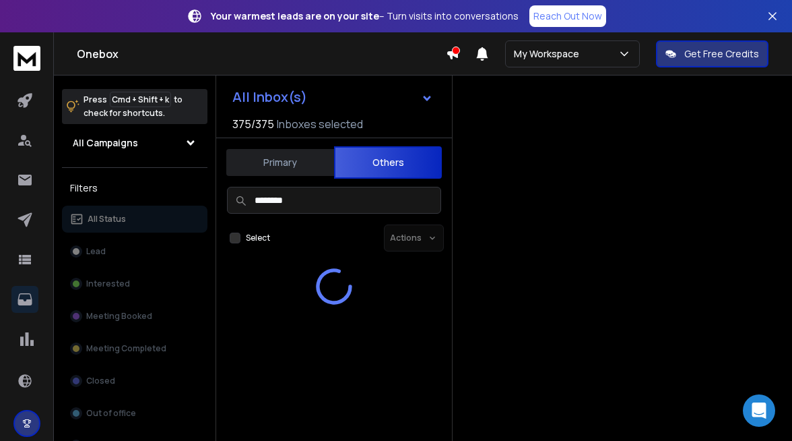
click at [378, 162] on button "Others" at bounding box center [388, 162] width 108 height 32
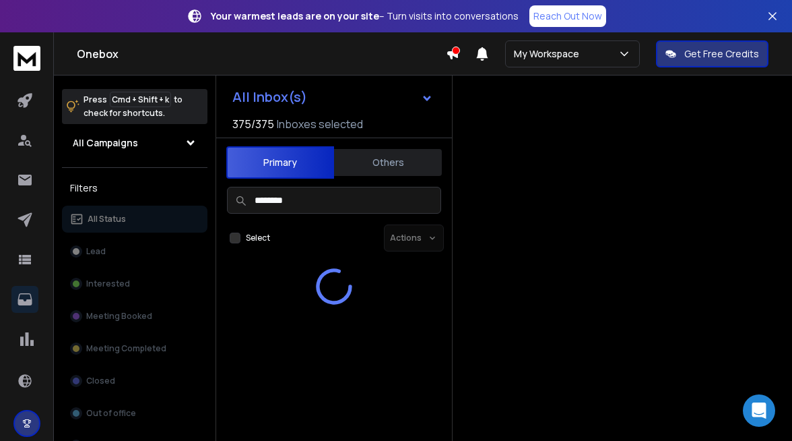
click at [278, 167] on button "Primary" at bounding box center [280, 162] width 108 height 32
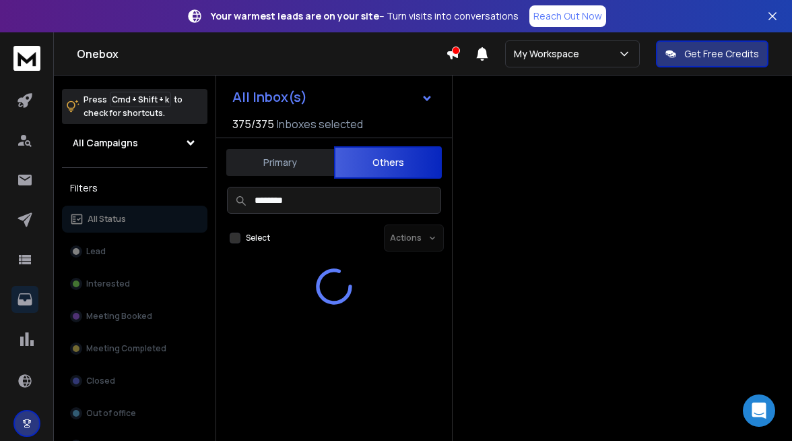
click at [362, 165] on button "Others" at bounding box center [388, 162] width 108 height 32
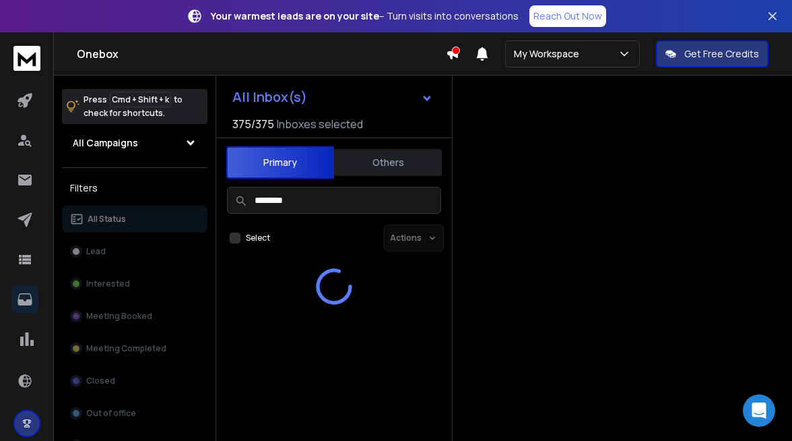
click at [275, 172] on button "Primary" at bounding box center [280, 162] width 108 height 32
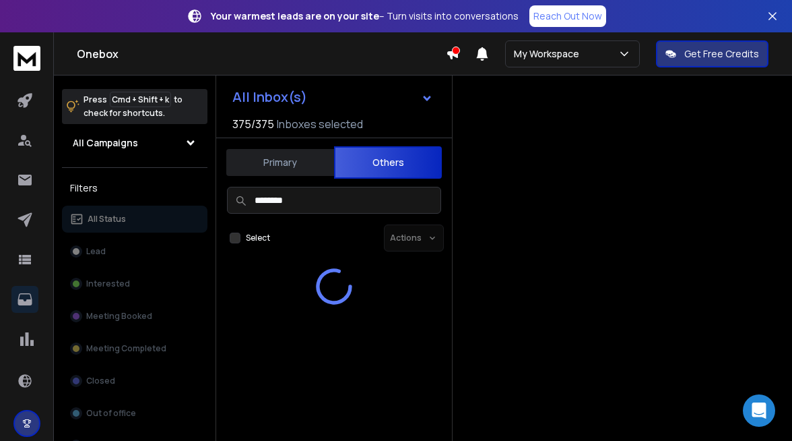
click at [360, 166] on button "Others" at bounding box center [388, 162] width 108 height 32
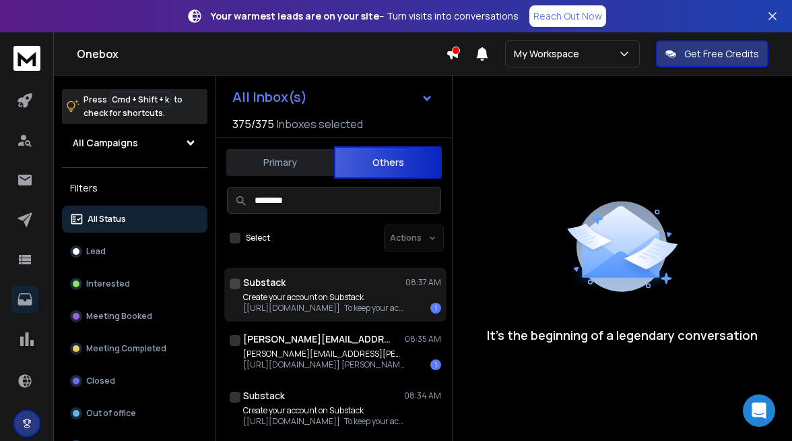
click at [313, 290] on div "Substack 08:37 AM Create your account on Substack [[URL][DOMAIN_NAME]] To keep …" at bounding box center [342, 295] width 198 height 38
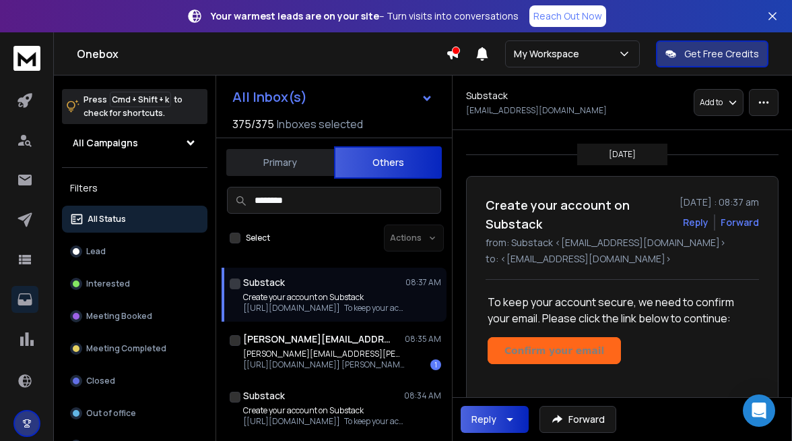
click at [287, 156] on button "Primary" at bounding box center [280, 163] width 108 height 30
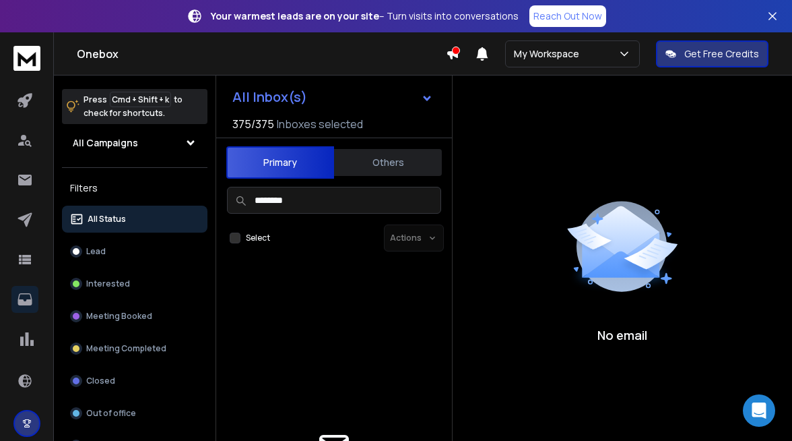
click at [380, 160] on button "Others" at bounding box center [388, 163] width 108 height 30
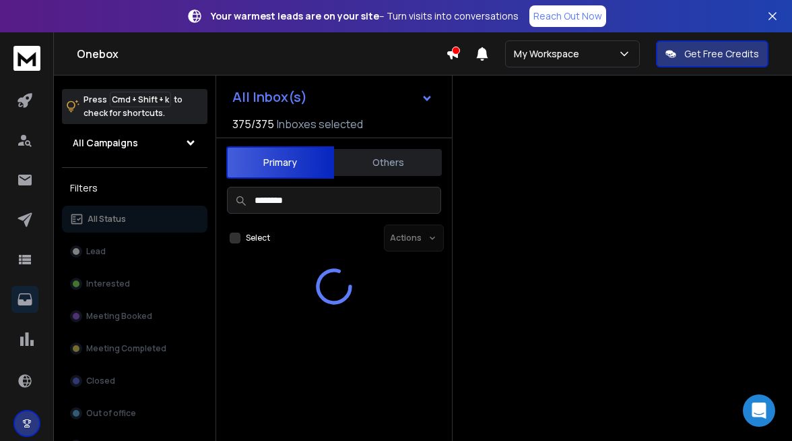
click at [276, 166] on button "Primary" at bounding box center [280, 162] width 108 height 32
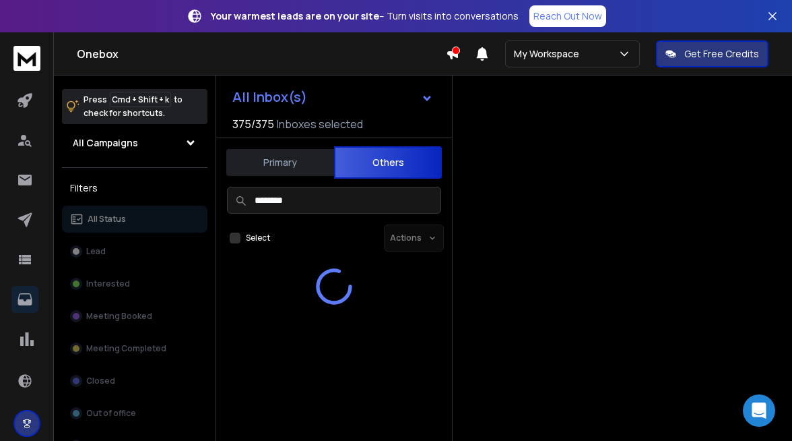
click at [402, 166] on button "Others" at bounding box center [388, 162] width 108 height 32
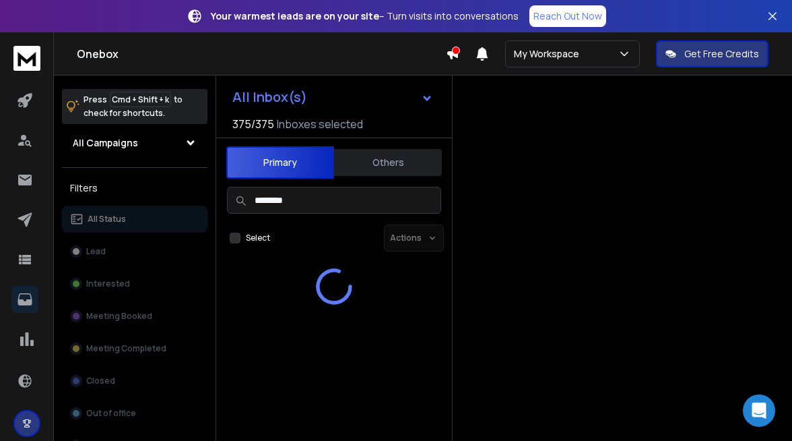
click at [272, 155] on button "Primary" at bounding box center [280, 162] width 108 height 32
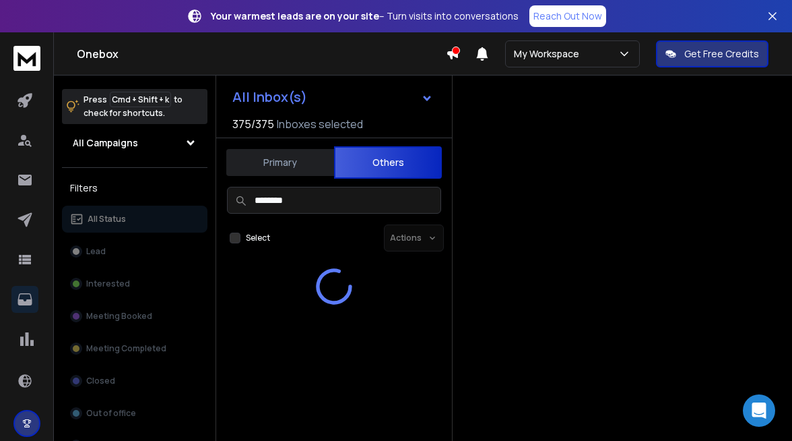
click at [400, 164] on button "Others" at bounding box center [388, 162] width 108 height 32
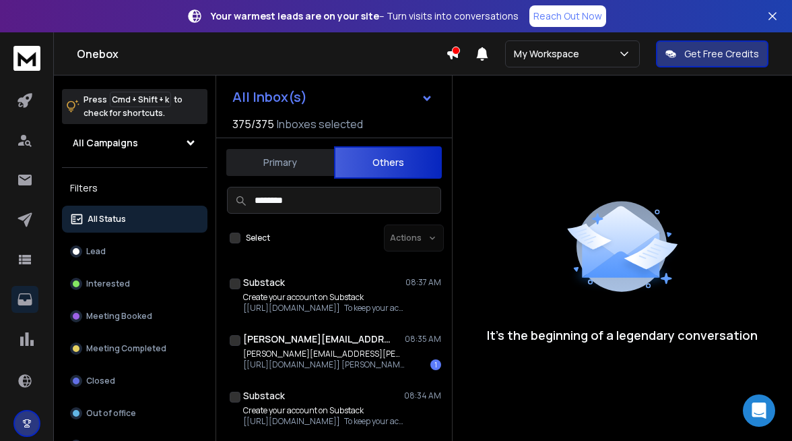
click at [268, 160] on button "Primary" at bounding box center [280, 163] width 108 height 30
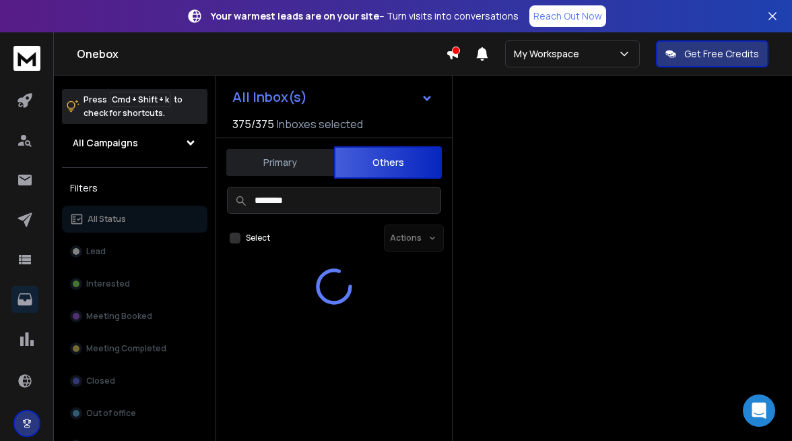
click at [406, 170] on button "Others" at bounding box center [388, 162] width 108 height 32
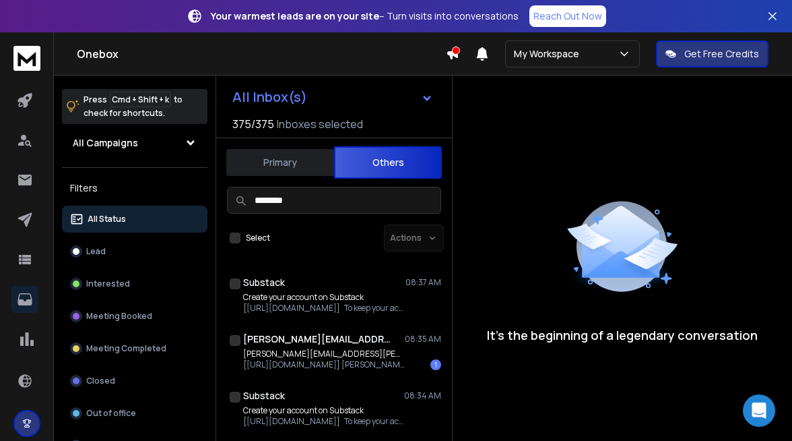
click at [285, 166] on button "Primary" at bounding box center [280, 163] width 108 height 30
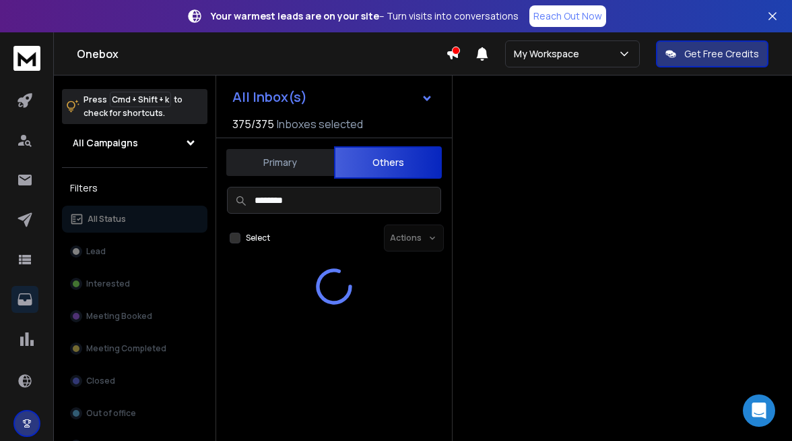
click at [408, 163] on button "Others" at bounding box center [388, 162] width 108 height 32
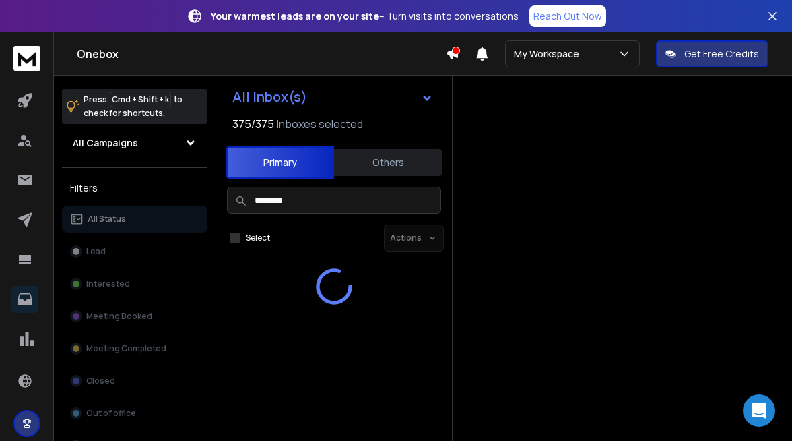
click at [294, 164] on button "Primary" at bounding box center [280, 162] width 108 height 32
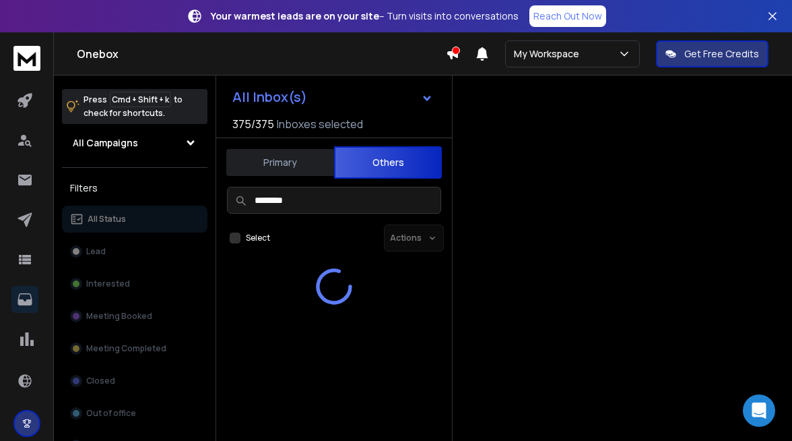
click at [412, 163] on button "Others" at bounding box center [388, 162] width 108 height 32
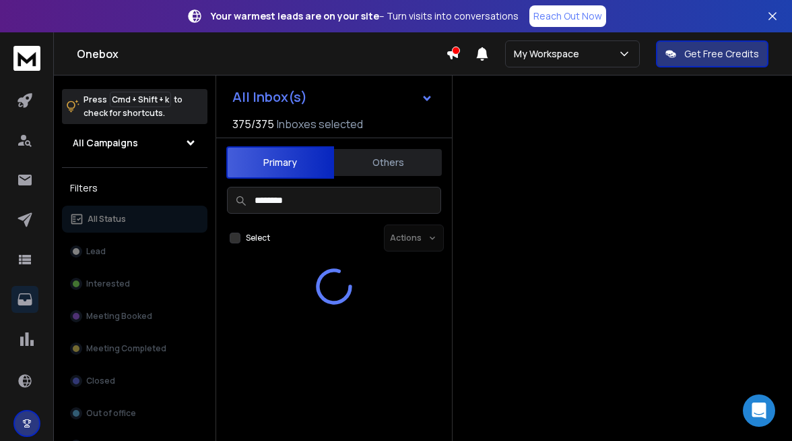
click at [277, 158] on button "Primary" at bounding box center [280, 162] width 108 height 32
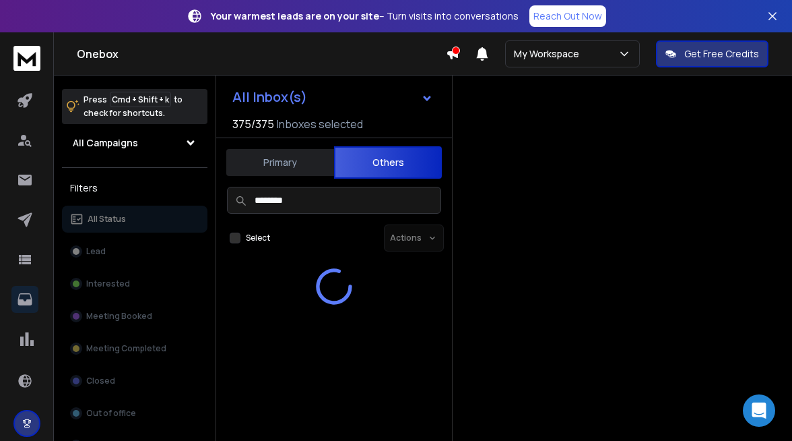
click at [386, 164] on button "Others" at bounding box center [388, 162] width 108 height 32
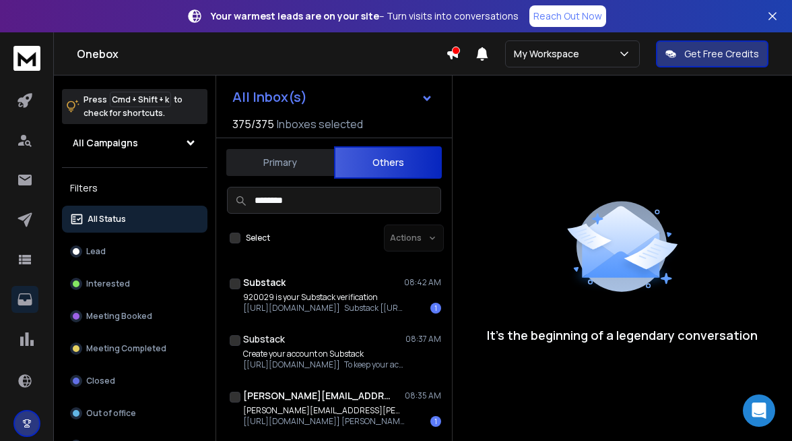
click at [289, 166] on button "Primary" at bounding box center [280, 163] width 108 height 30
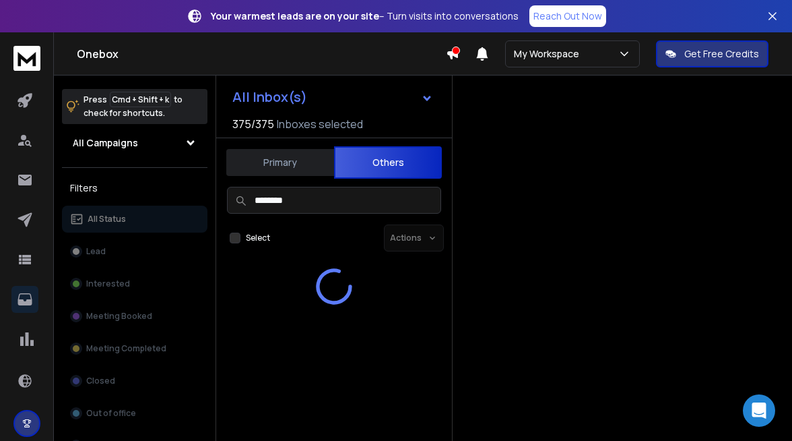
click at [354, 163] on button "Others" at bounding box center [388, 162] width 108 height 32
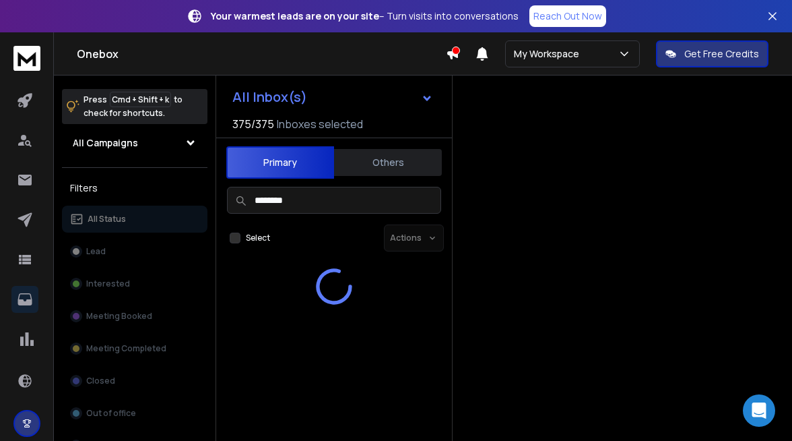
click at [264, 166] on button "Primary" at bounding box center [280, 162] width 108 height 32
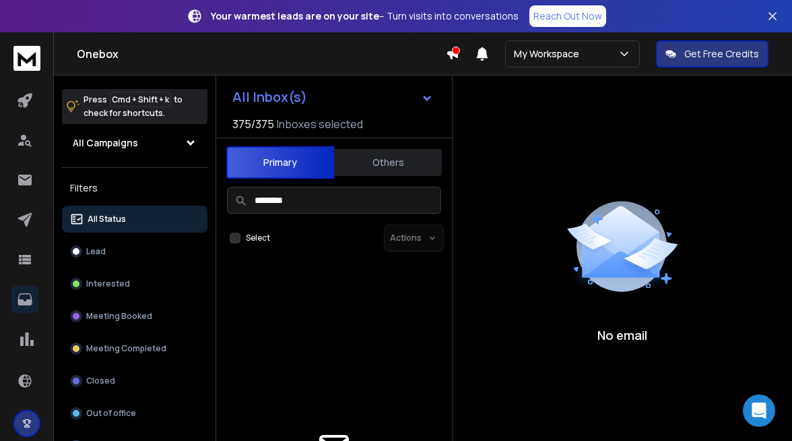
click at [421, 160] on button "Others" at bounding box center [388, 163] width 108 height 30
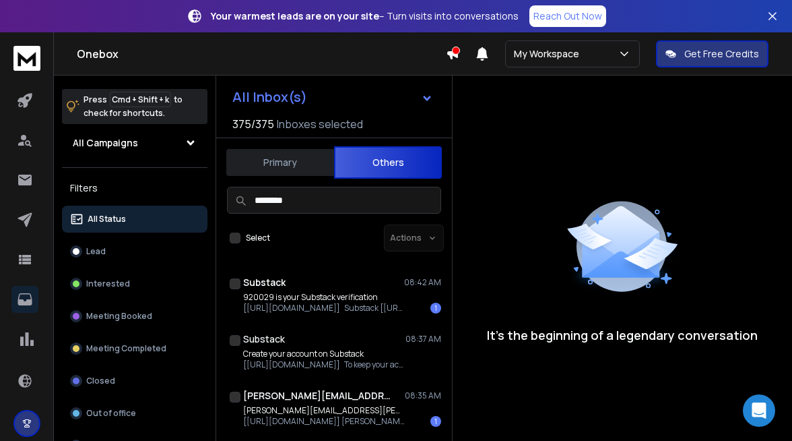
click at [298, 170] on button "Primary" at bounding box center [280, 163] width 108 height 30
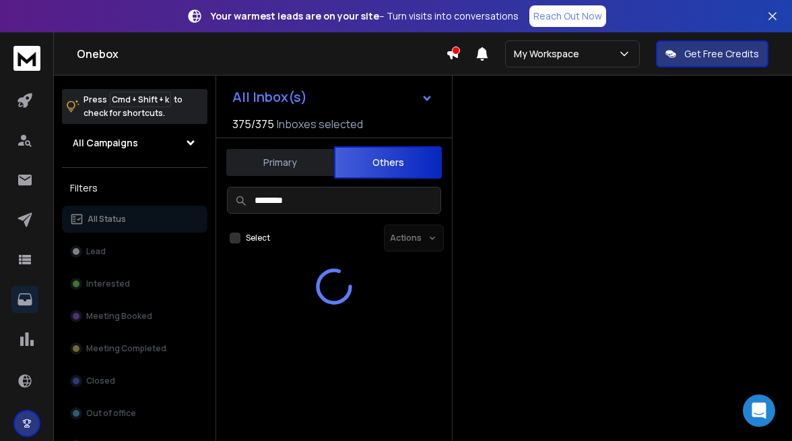
click at [379, 162] on button "Others" at bounding box center [388, 162] width 108 height 32
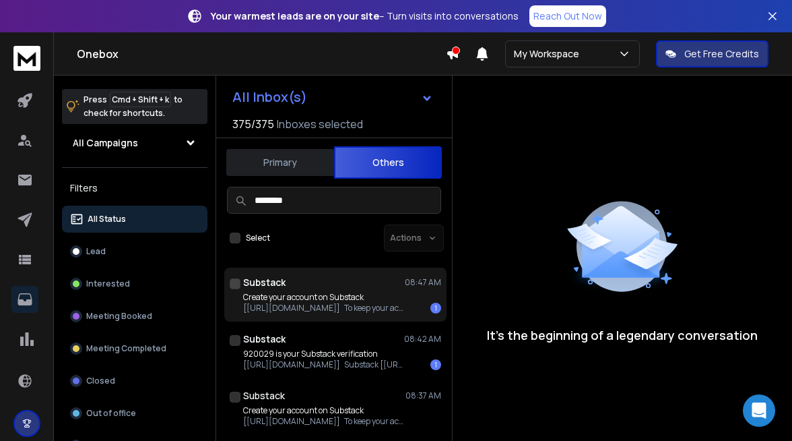
click at [323, 305] on p "[[URL][DOMAIN_NAME]] To keep your account secure," at bounding box center [324, 307] width 162 height 11
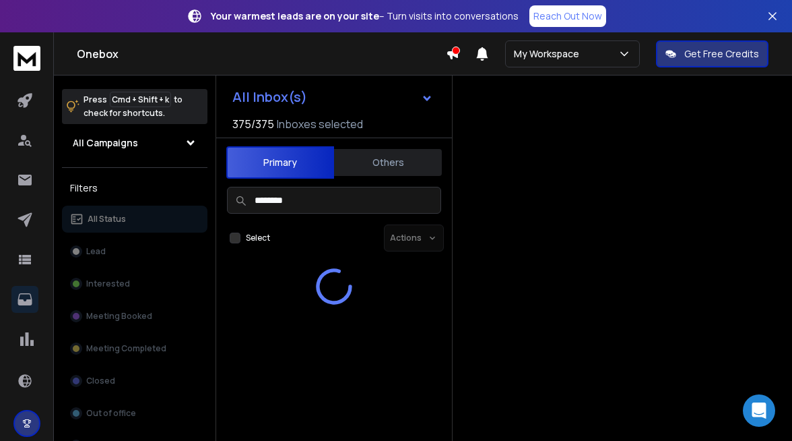
click at [289, 176] on button "Primary" at bounding box center [280, 162] width 108 height 32
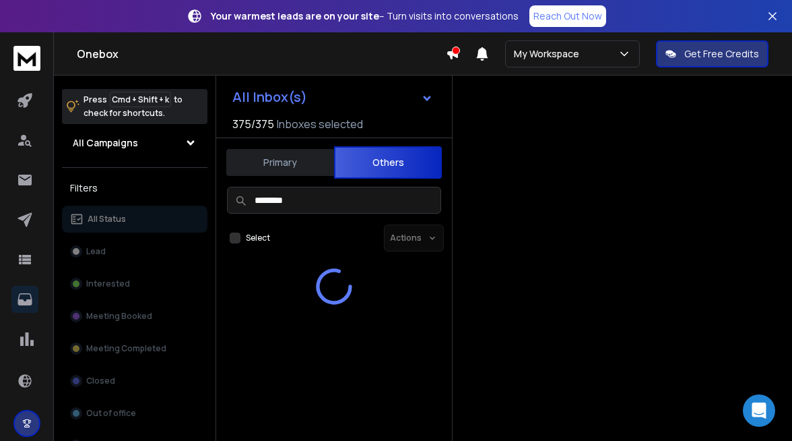
click at [360, 162] on button "Others" at bounding box center [388, 162] width 108 height 32
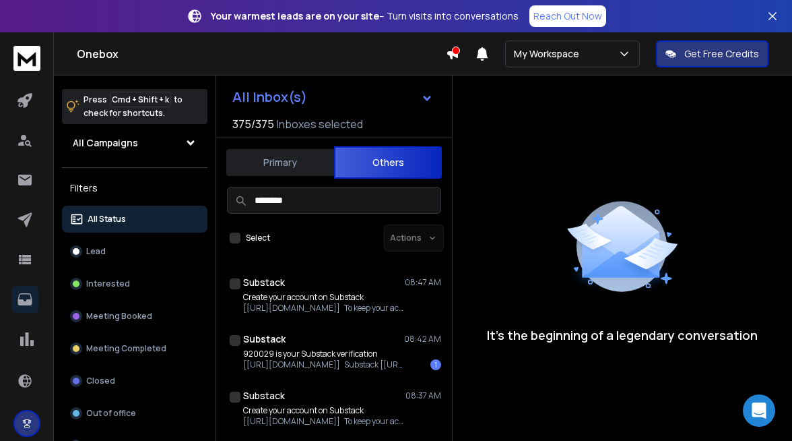
click at [282, 161] on button "Primary" at bounding box center [280, 163] width 108 height 30
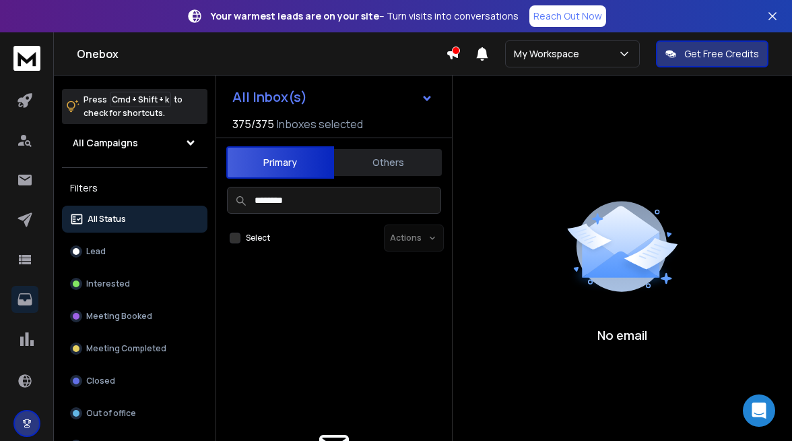
click at [361, 160] on button "Others" at bounding box center [388, 163] width 108 height 30
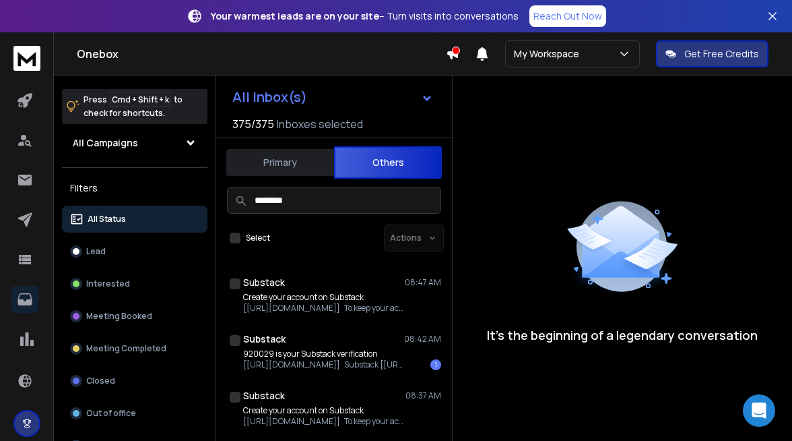
click at [255, 171] on button "Primary" at bounding box center [280, 163] width 108 height 30
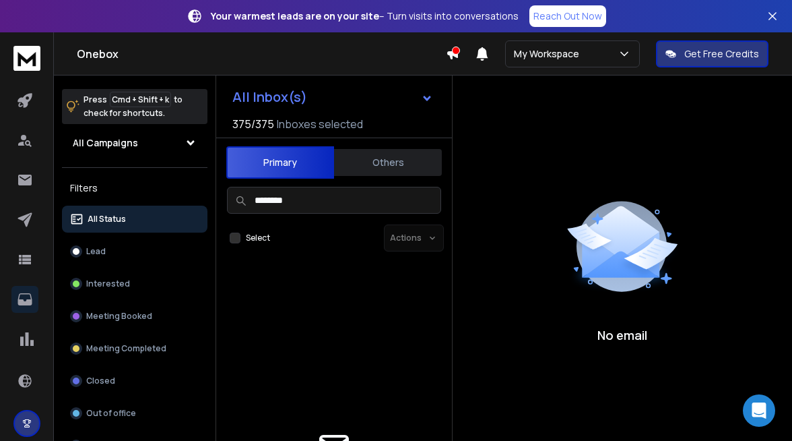
click at [391, 163] on button "Others" at bounding box center [388, 163] width 108 height 30
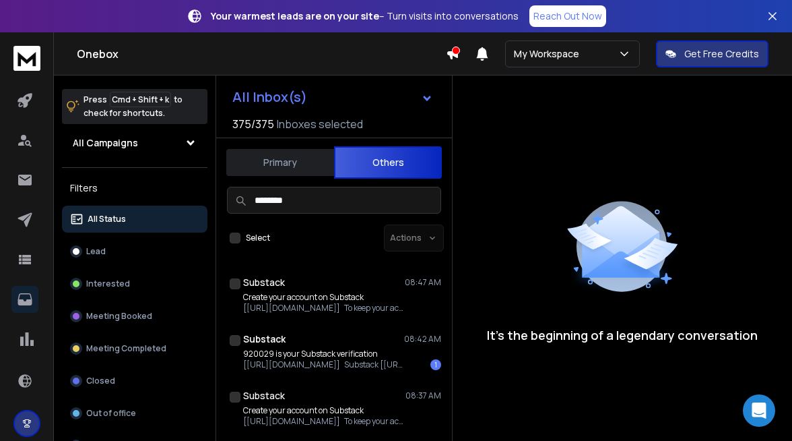
click at [269, 159] on button "Primary" at bounding box center [280, 163] width 108 height 30
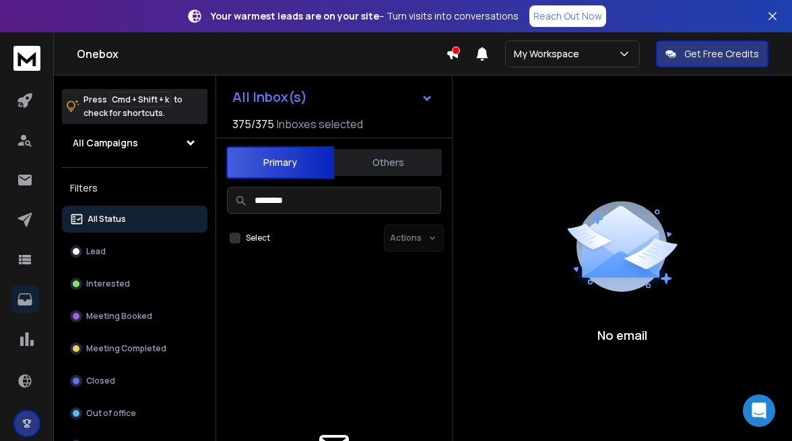
click at [383, 152] on button "Others" at bounding box center [388, 163] width 108 height 30
